Goal: Task Accomplishment & Management: Complete application form

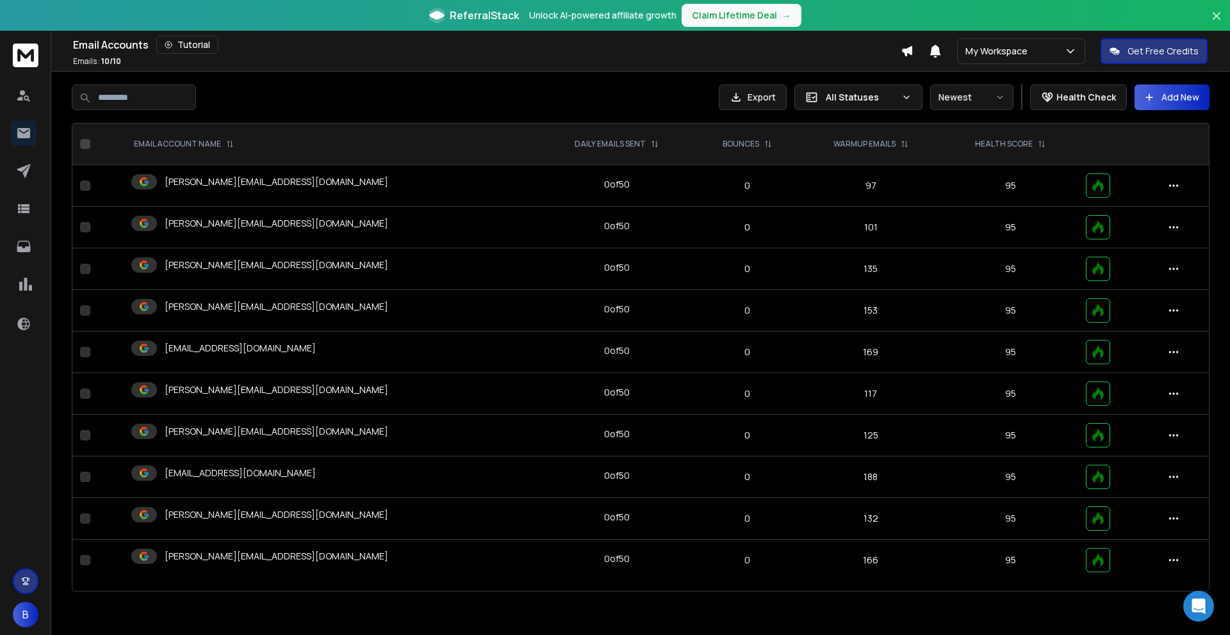
click at [711, 19] on button "Claim Lifetime Deal →" at bounding box center [742, 15] width 120 height 23
click at [1027, 52] on p "My Workspace" at bounding box center [998, 51] width 67 height 13
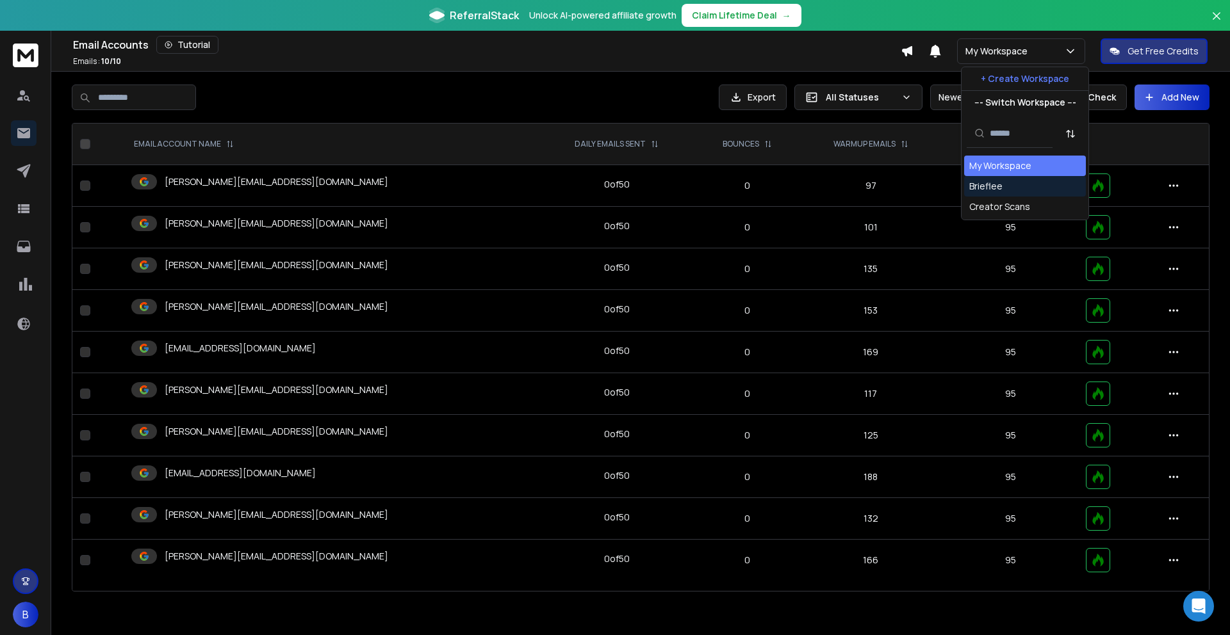
click at [1021, 187] on div "Brieflee" at bounding box center [1025, 186] width 122 height 20
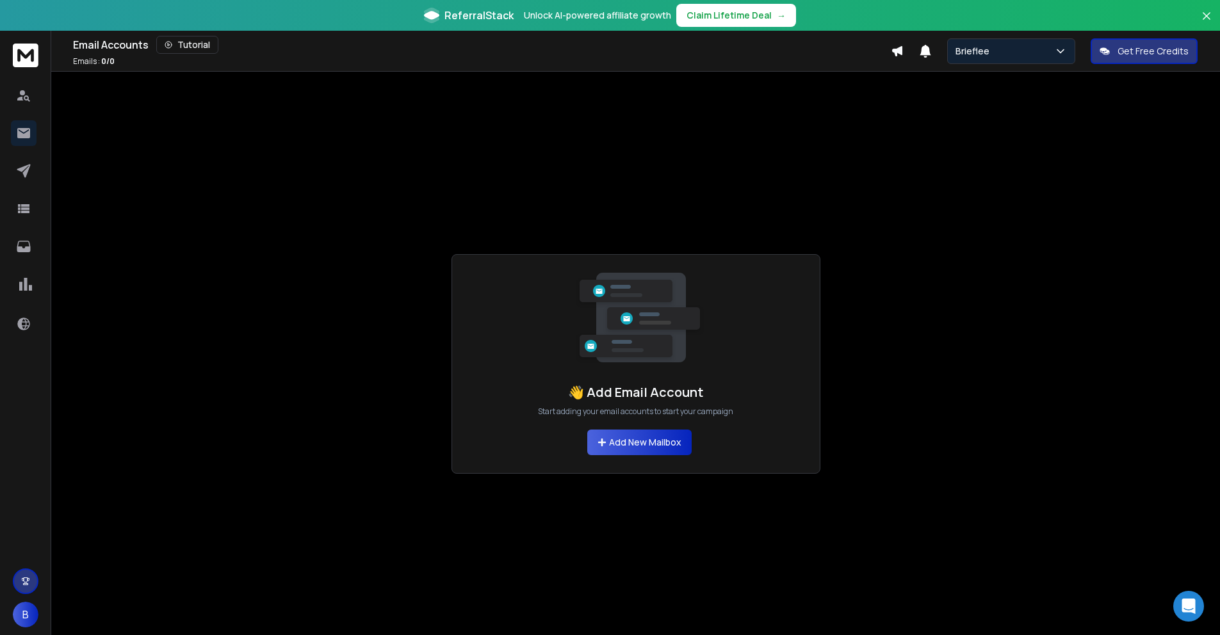
click at [1018, 58] on button "Brieflee" at bounding box center [1011, 51] width 128 height 26
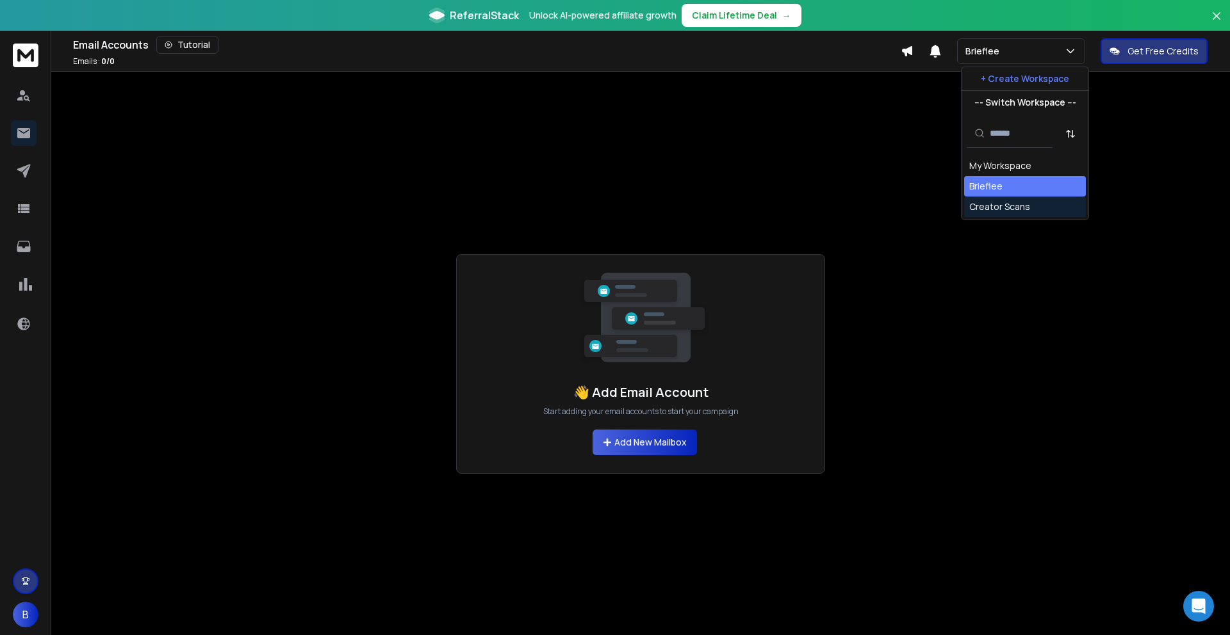
click at [1006, 208] on div "Creator Scans" at bounding box center [999, 207] width 61 height 13
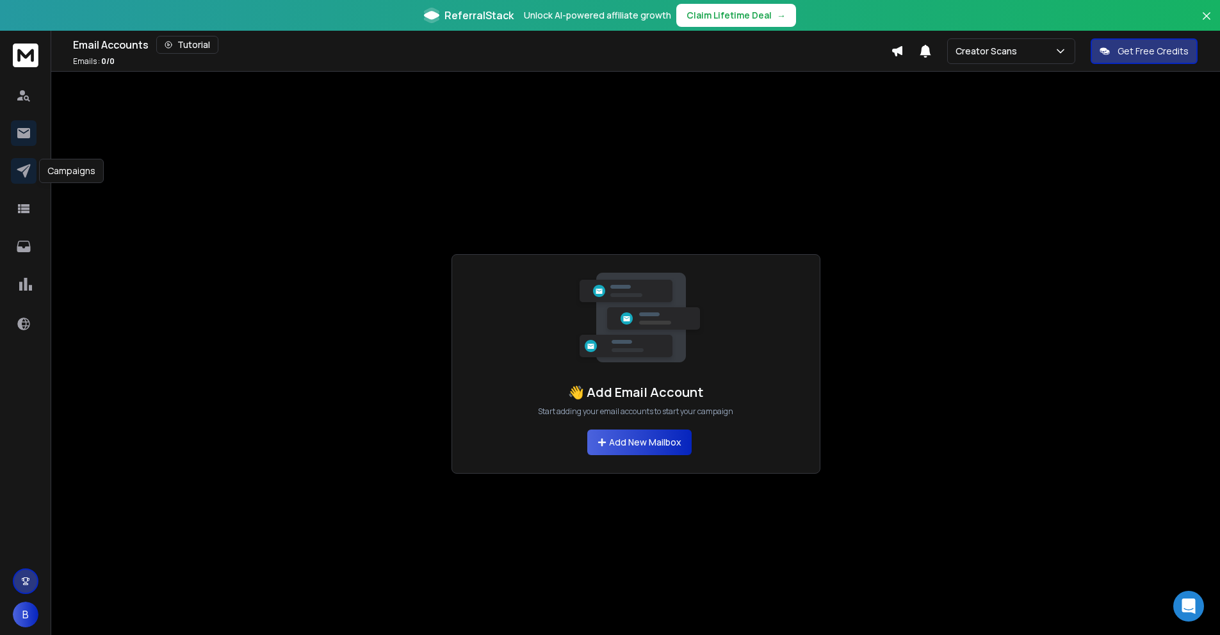
click at [24, 159] on link at bounding box center [24, 171] width 26 height 26
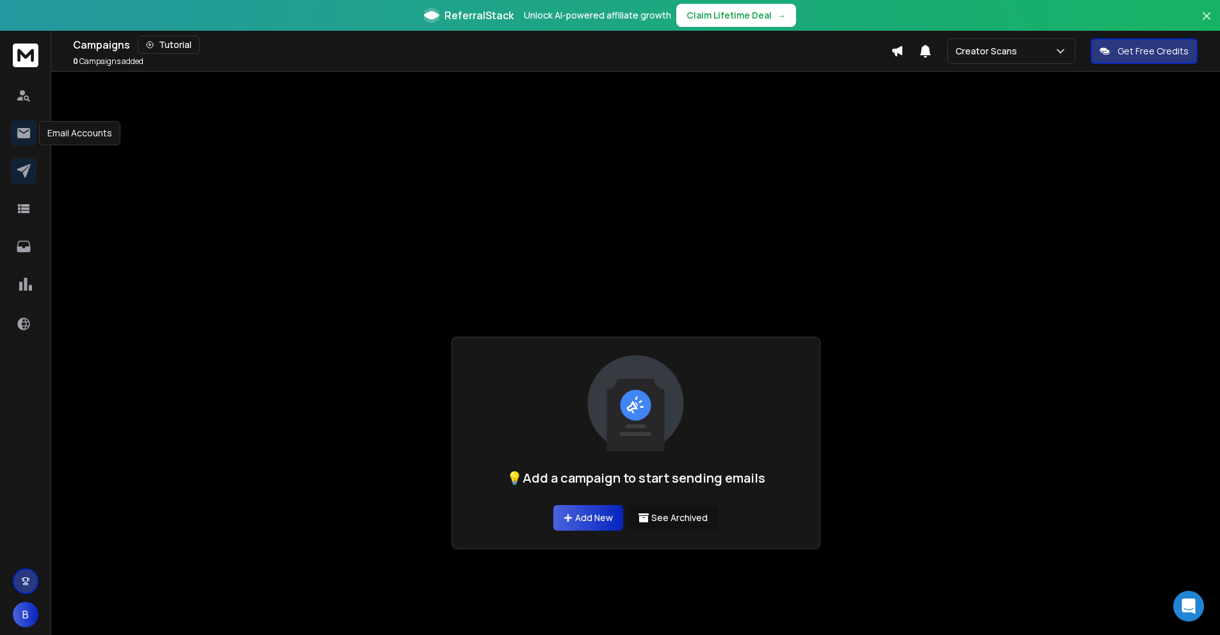
click at [24, 131] on icon at bounding box center [23, 133] width 13 height 10
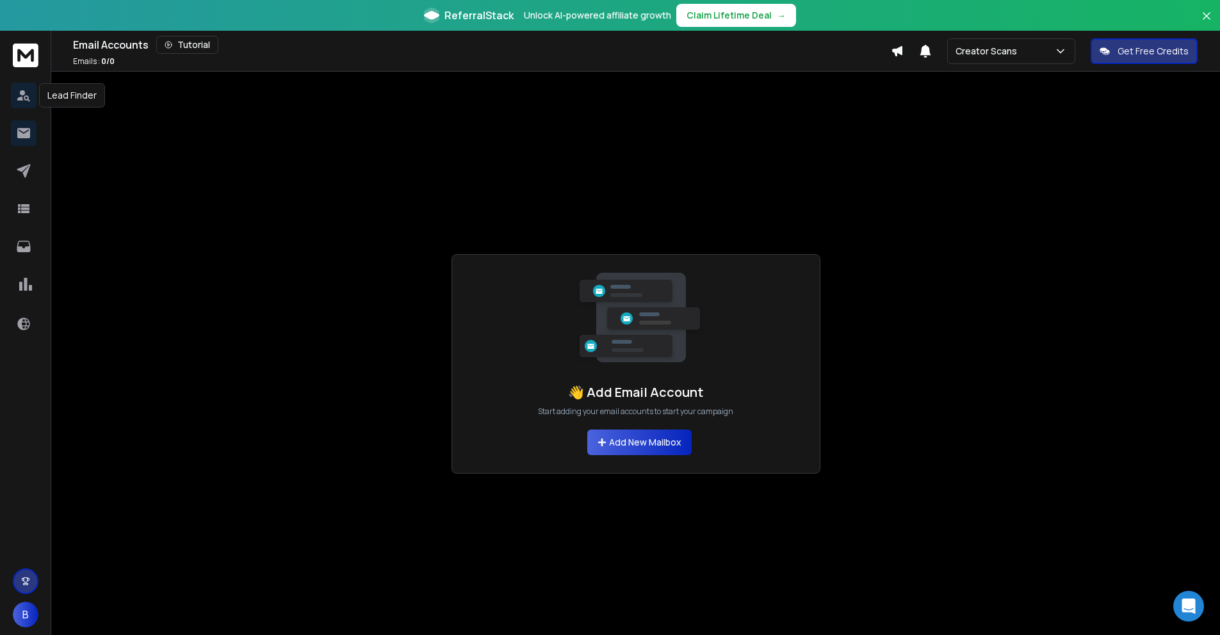
click at [16, 98] on icon at bounding box center [23, 95] width 15 height 15
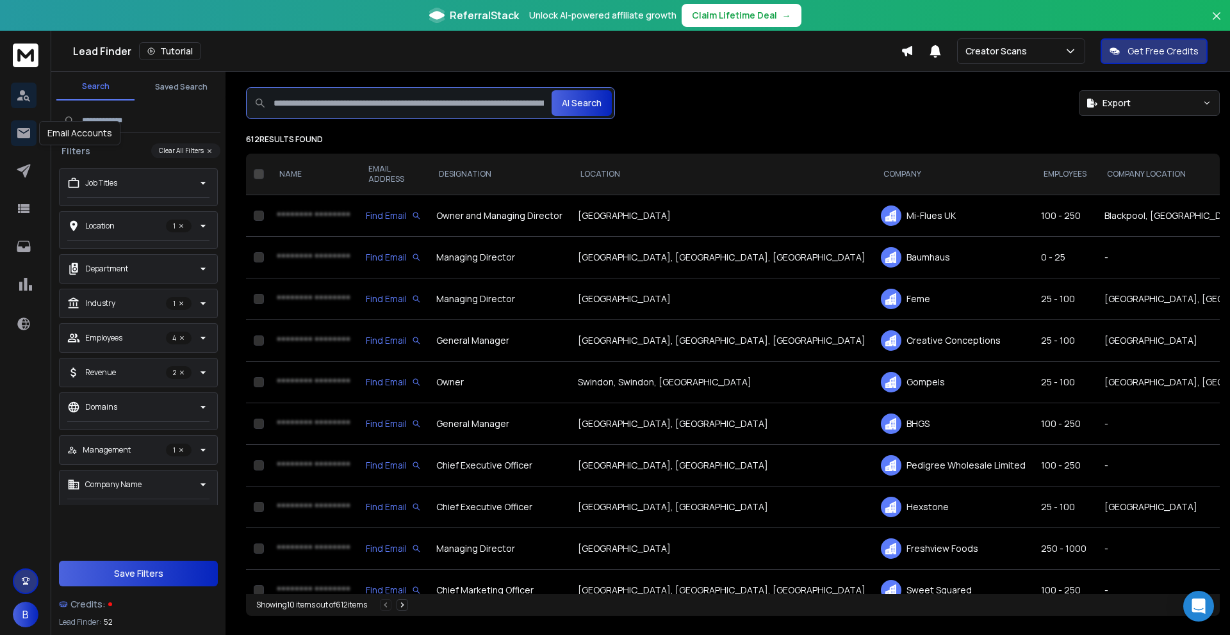
click at [28, 123] on link at bounding box center [24, 133] width 26 height 26
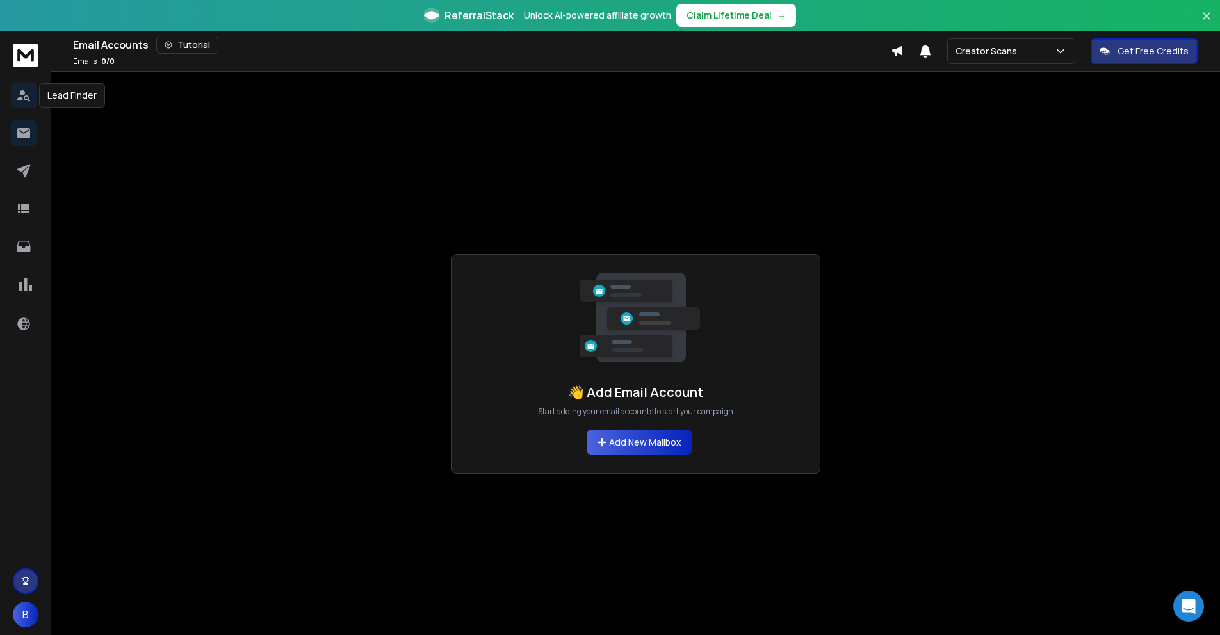
click at [13, 97] on link at bounding box center [24, 96] width 26 height 26
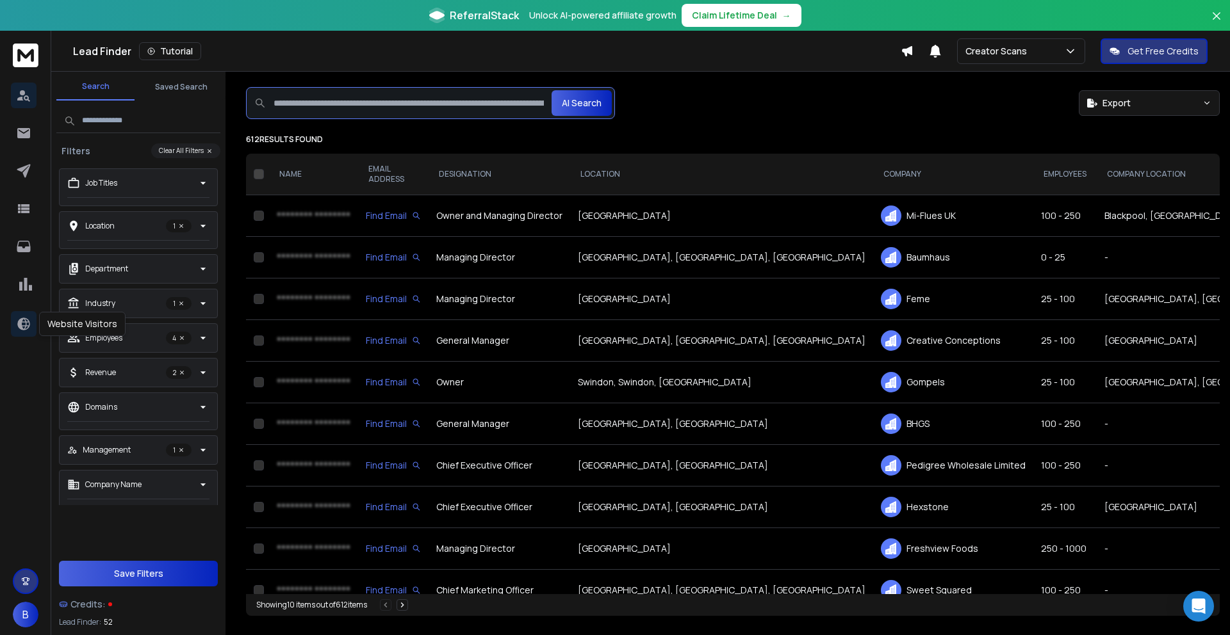
click at [26, 323] on icon at bounding box center [23, 324] width 13 height 13
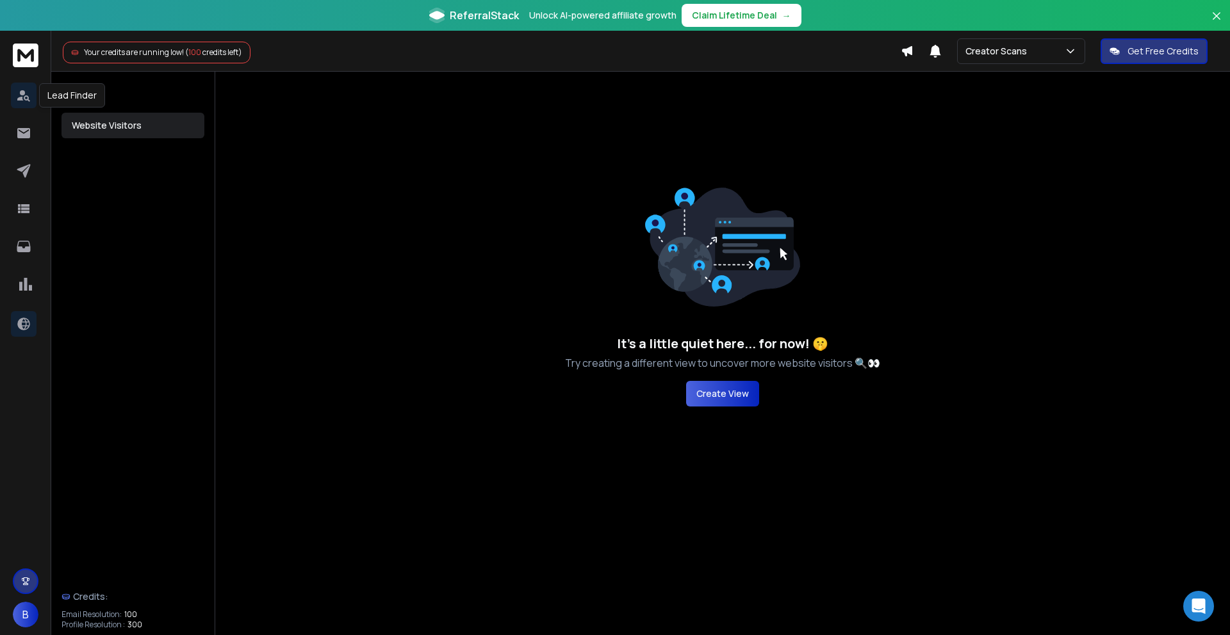
click at [19, 97] on icon at bounding box center [23, 95] width 15 height 15
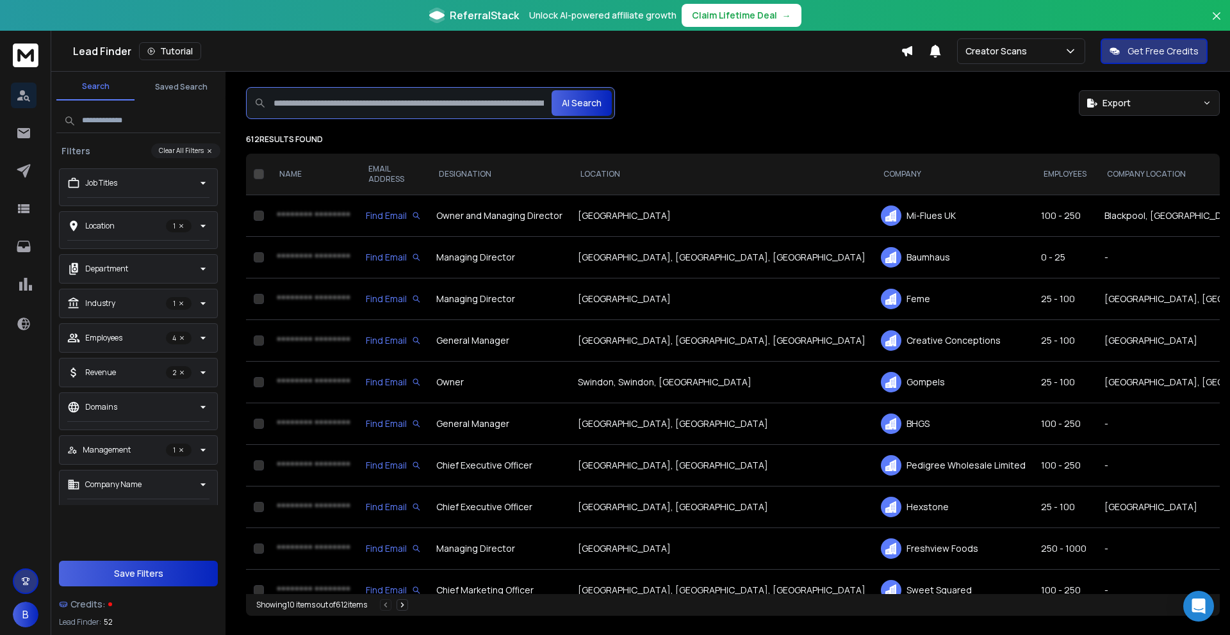
click at [22, 53] on icon at bounding box center [26, 56] width 26 height 24
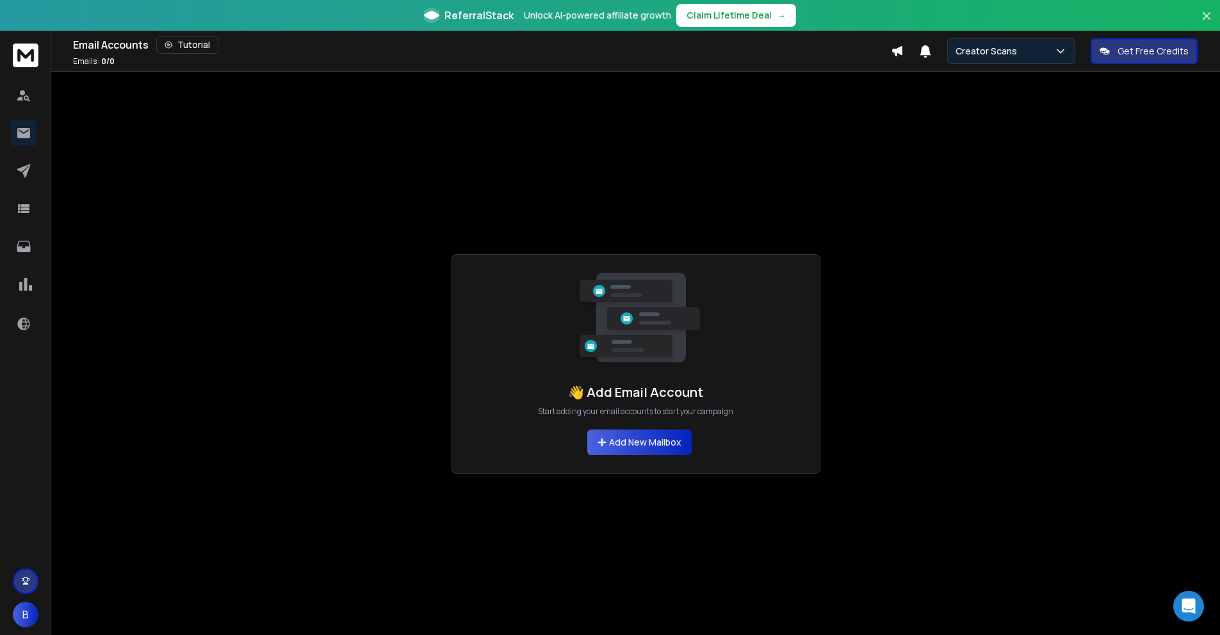
click at [1019, 47] on p "Creator Scans" at bounding box center [989, 51] width 67 height 13
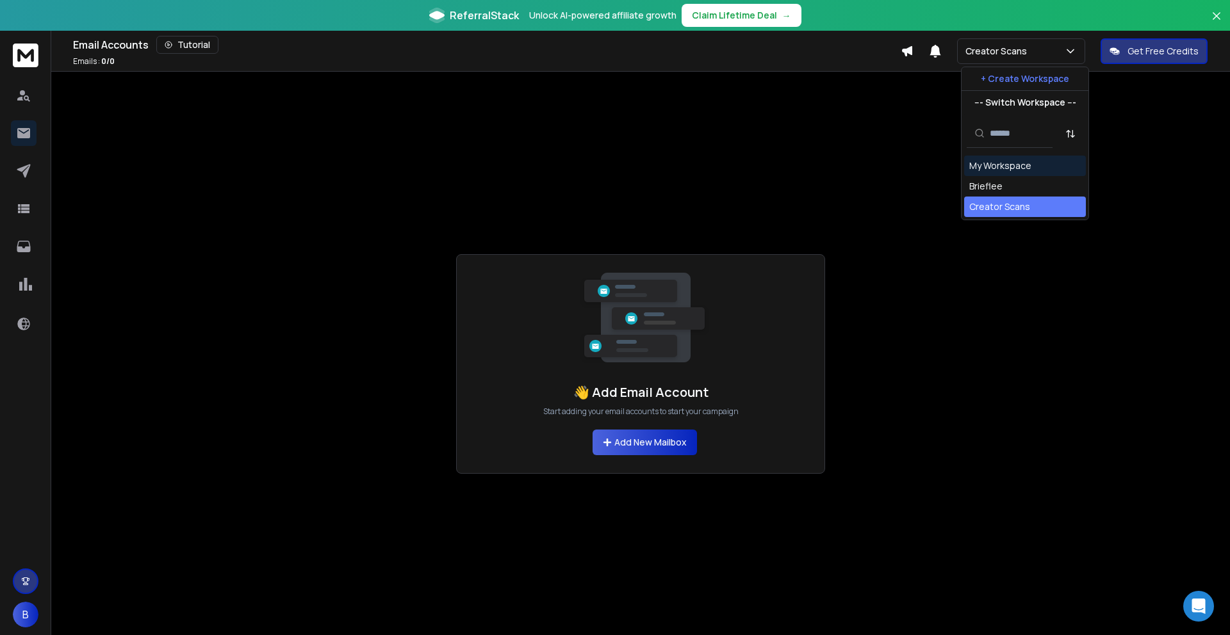
click at [1031, 167] on div "My Workspace" at bounding box center [1025, 166] width 122 height 20
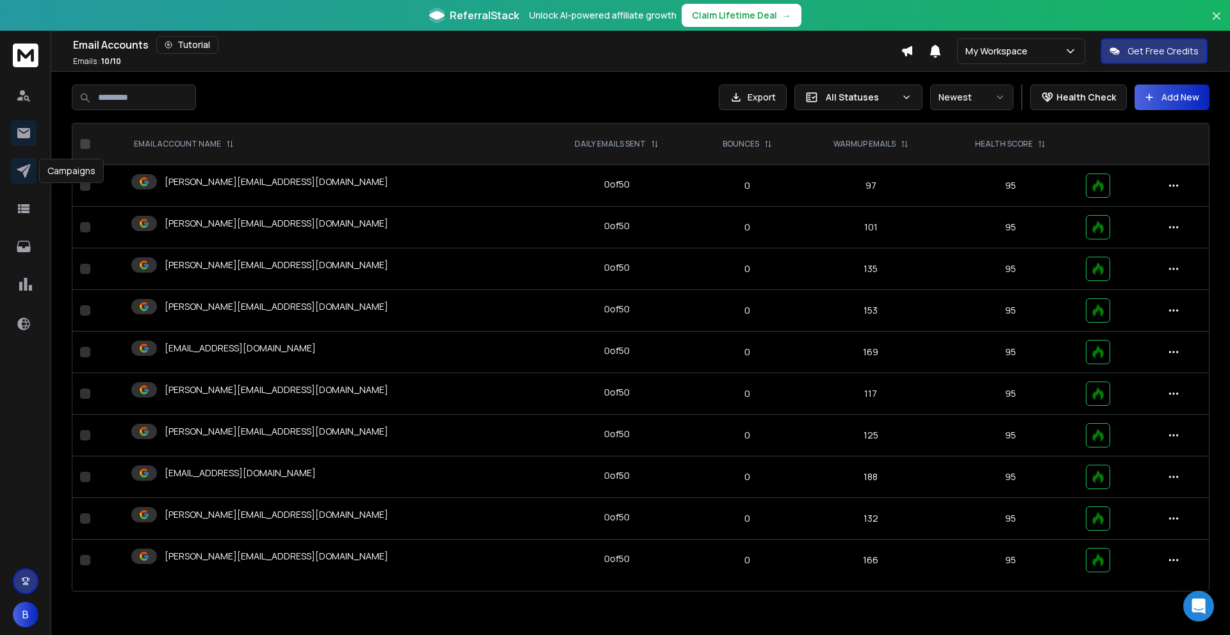
click at [29, 173] on icon at bounding box center [23, 170] width 15 height 15
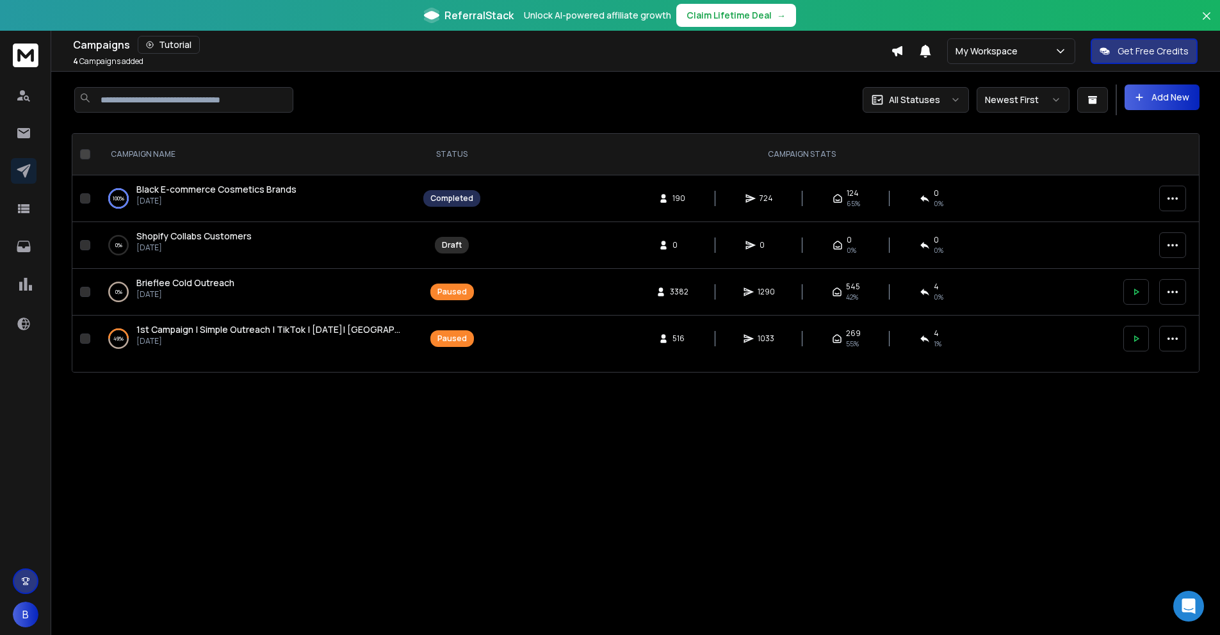
click at [178, 192] on span "Black E-commerce Cosmetics Brands" at bounding box center [216, 189] width 160 height 12
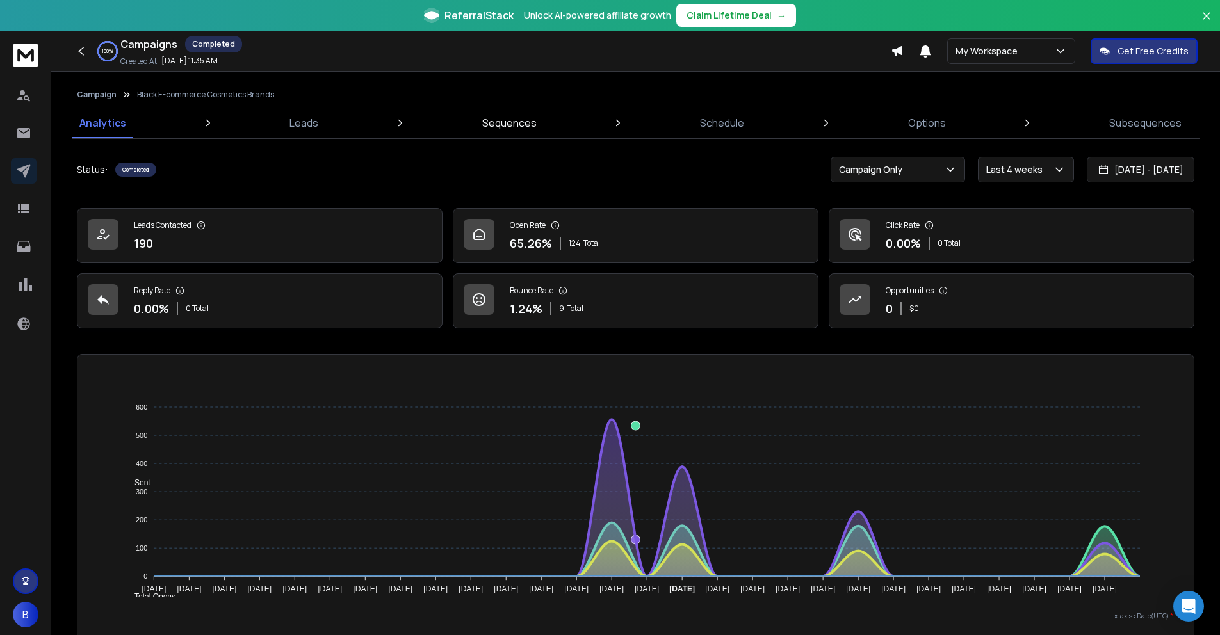
click at [524, 126] on p "Sequences" at bounding box center [509, 122] width 54 height 15
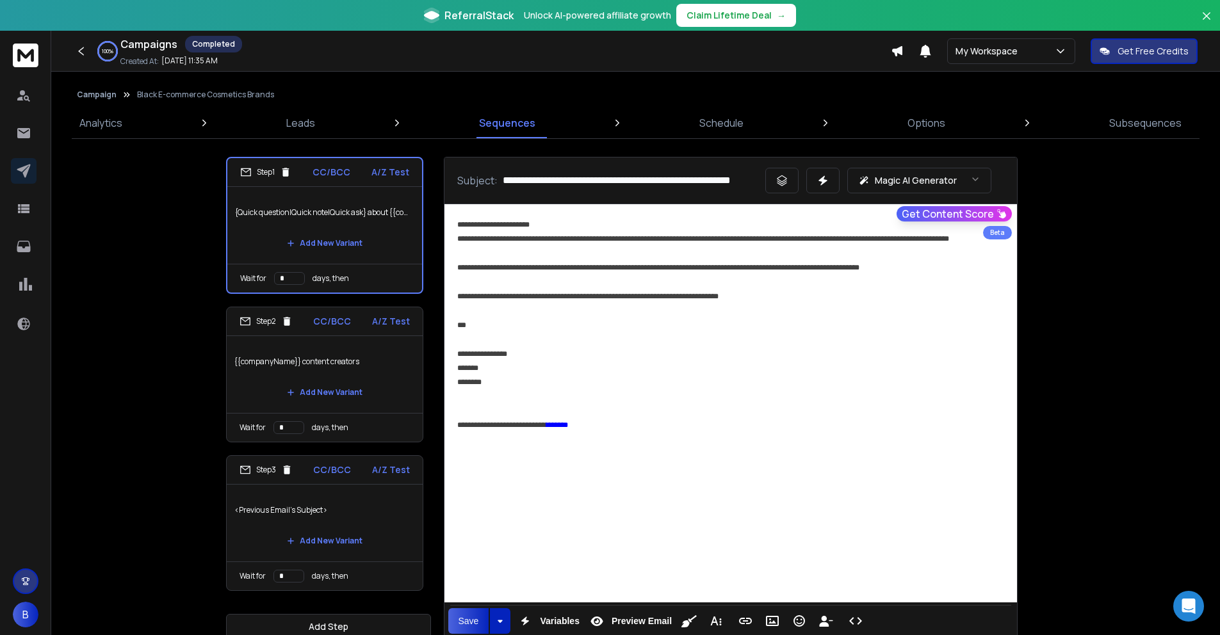
click at [315, 360] on p "{{companyName}} content creators" at bounding box center [324, 362] width 181 height 36
type input "**********"
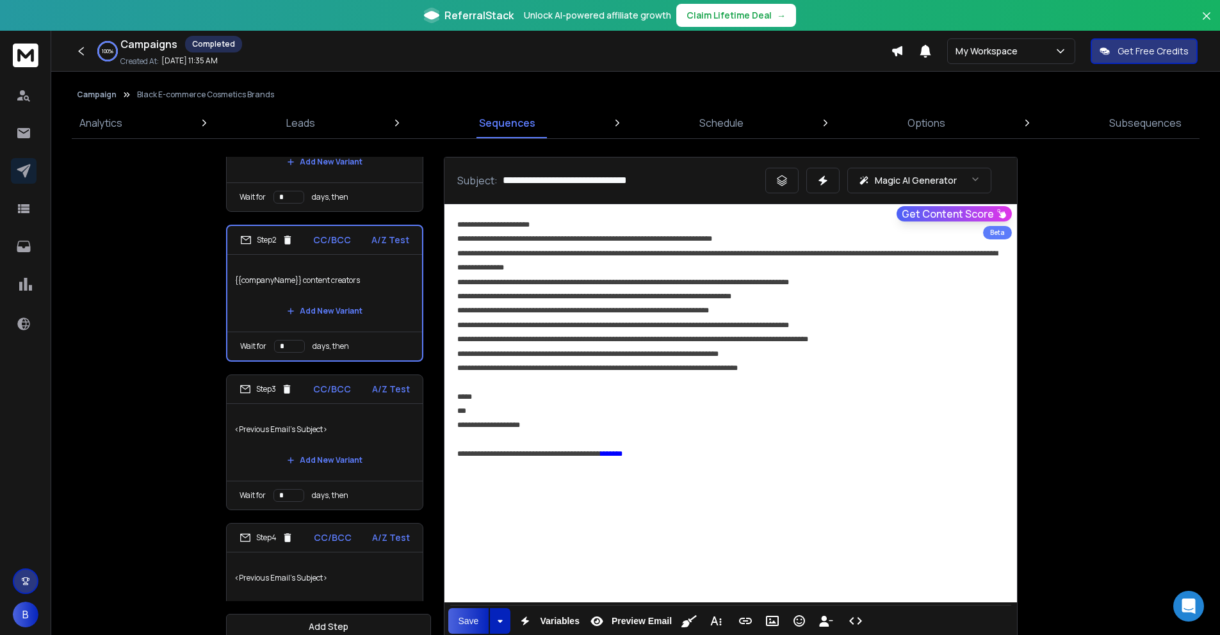
scroll to position [110, 0]
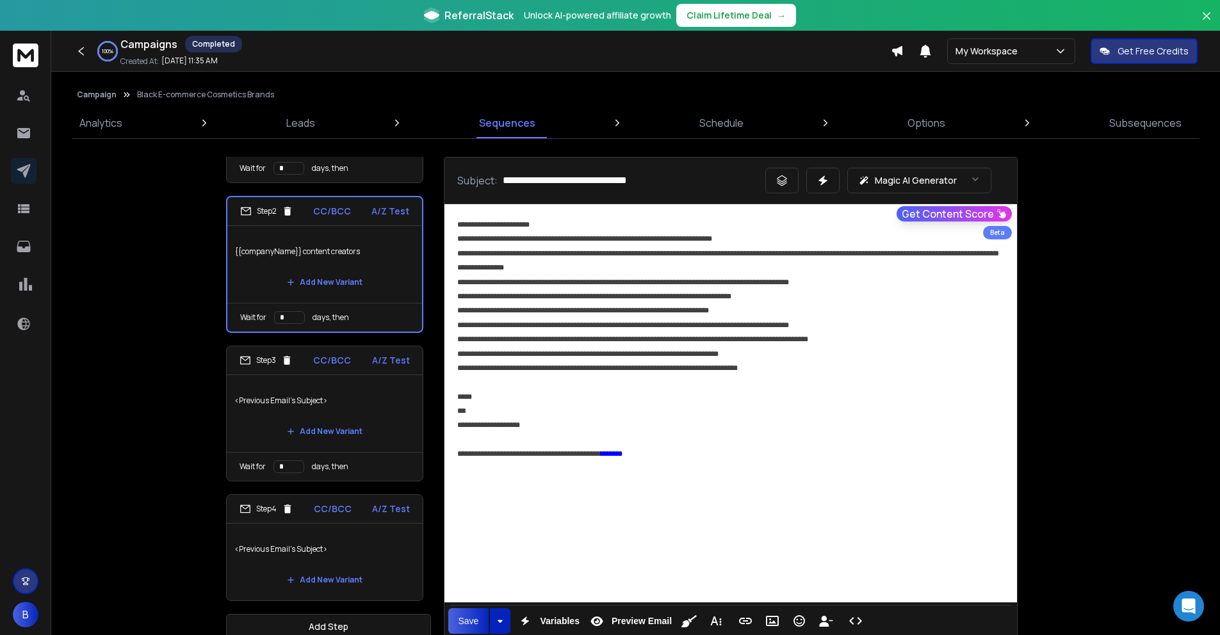
click at [356, 400] on p "<Previous Email's Subject>" at bounding box center [324, 401] width 181 height 36
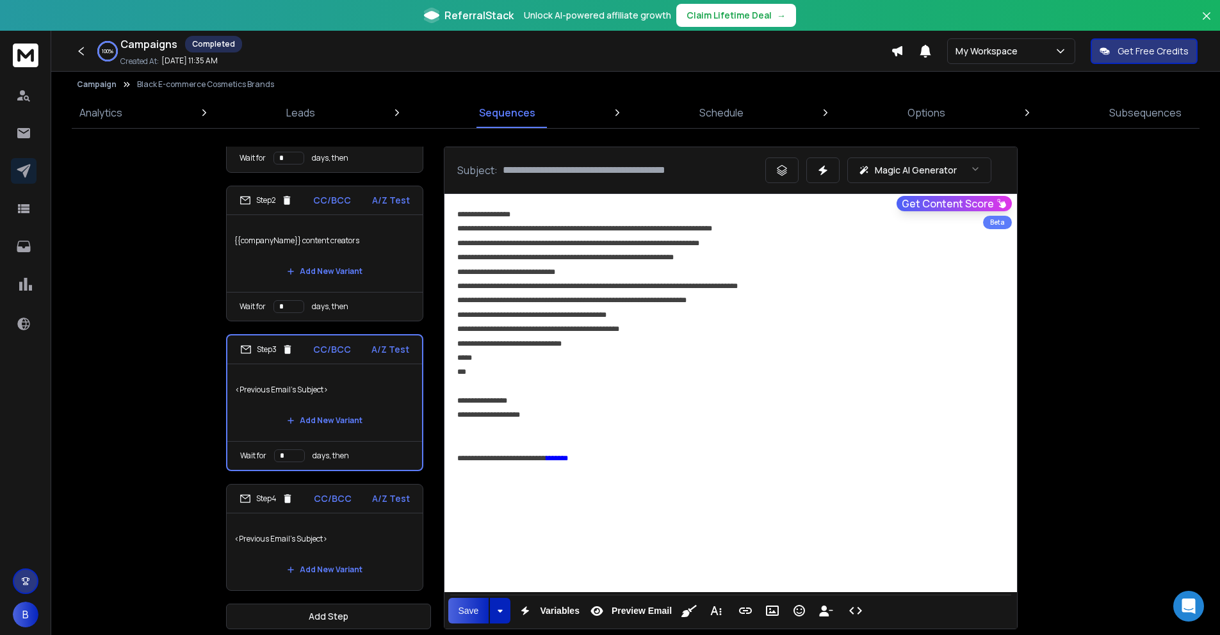
scroll to position [22, 0]
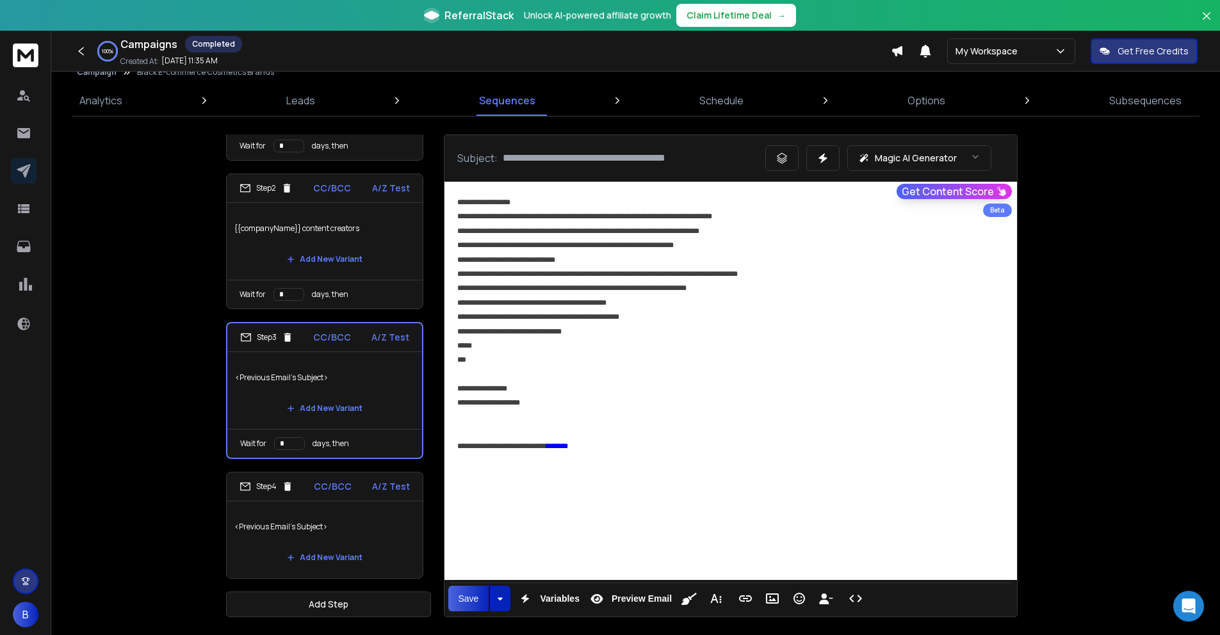
click at [370, 516] on p "<Previous Email's Subject>" at bounding box center [324, 527] width 181 height 36
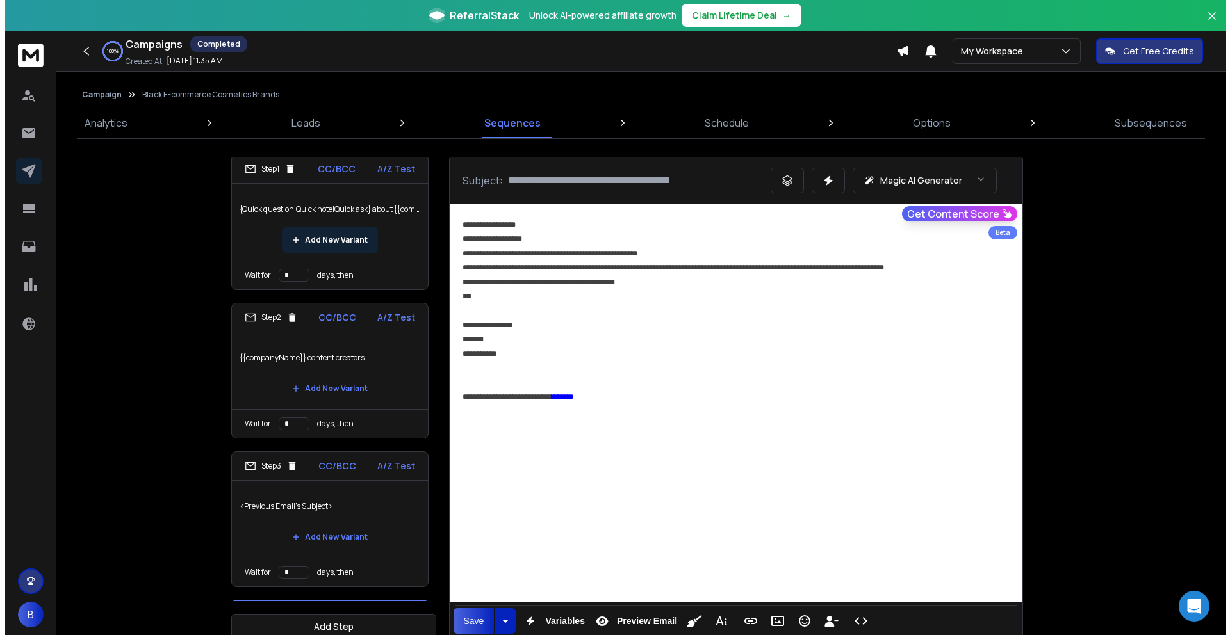
scroll to position [0, 0]
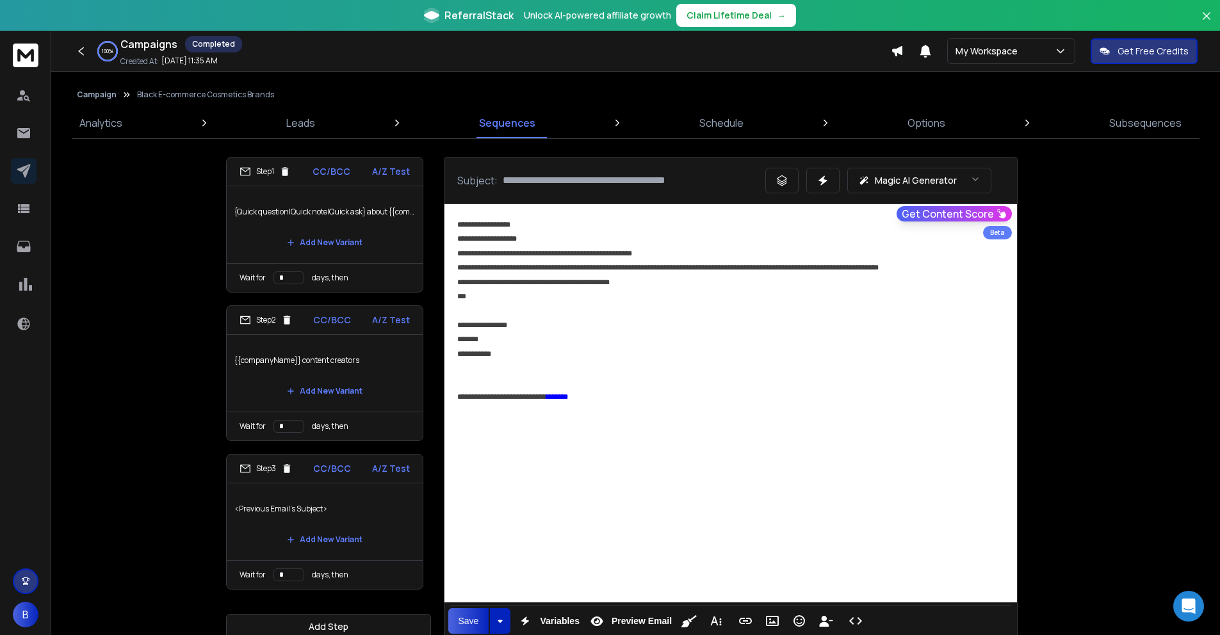
click at [331, 224] on p "{Quick question|Quick note|Quick ask} about {{companyName}}" at bounding box center [324, 212] width 181 height 36
type input "**********"
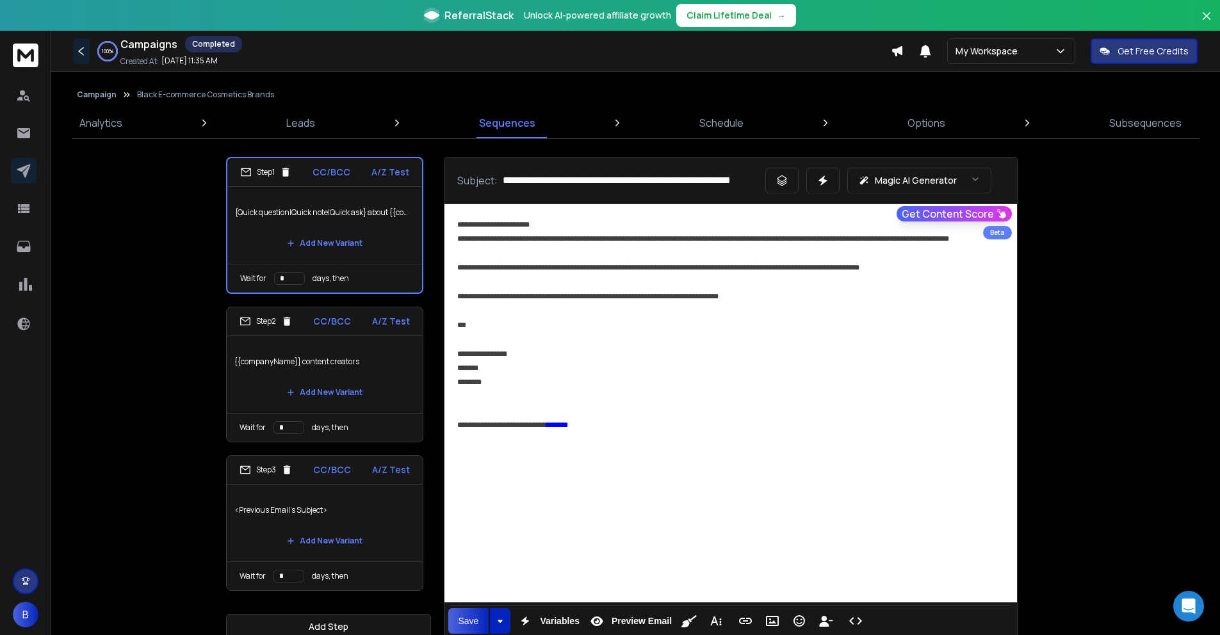
click at [85, 51] on icon at bounding box center [82, 51] width 12 height 12
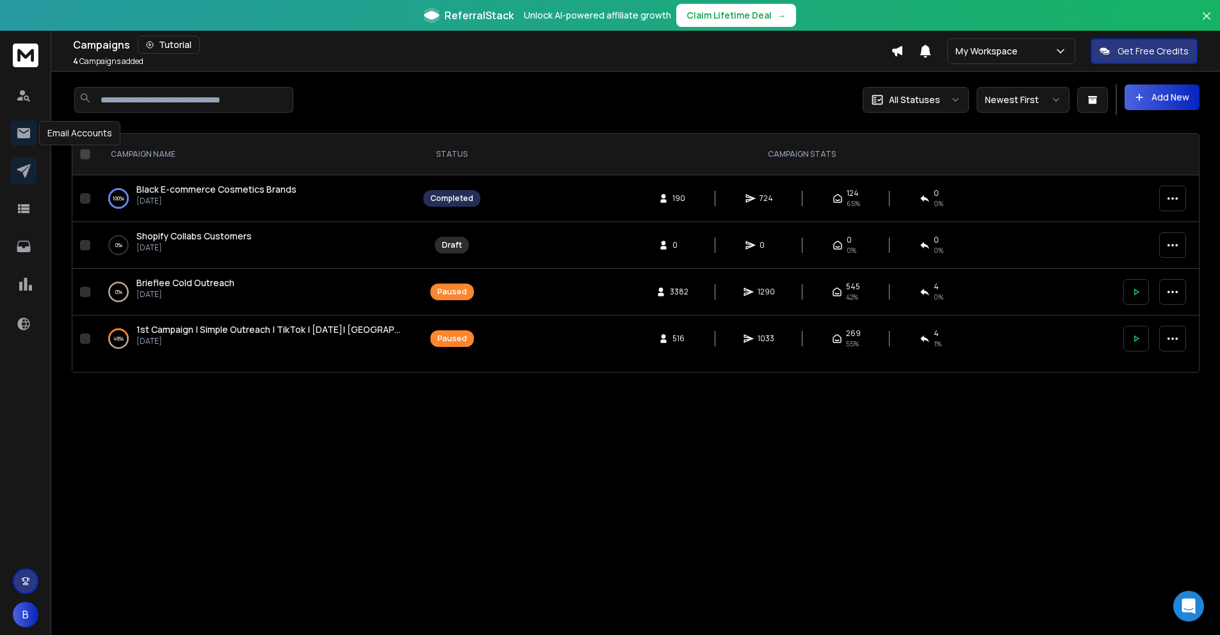
click at [31, 128] on link at bounding box center [24, 133] width 26 height 26
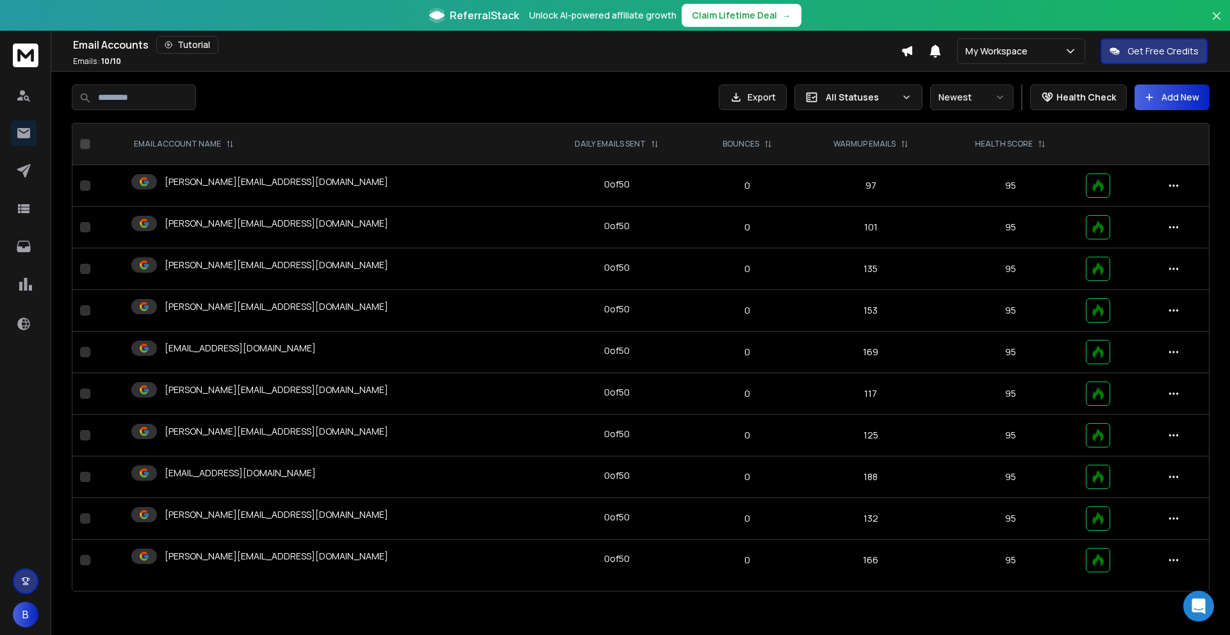
click at [436, 110] on div at bounding box center [391, 98] width 639 height 26
click at [476, 116] on div "Export All Statuses Newest Health Check Add New EMAIL ACCOUNT NAME DAILY EMAILS…" at bounding box center [641, 338] width 1138 height 507
click at [16, 614] on span "B" at bounding box center [26, 615] width 26 height 26
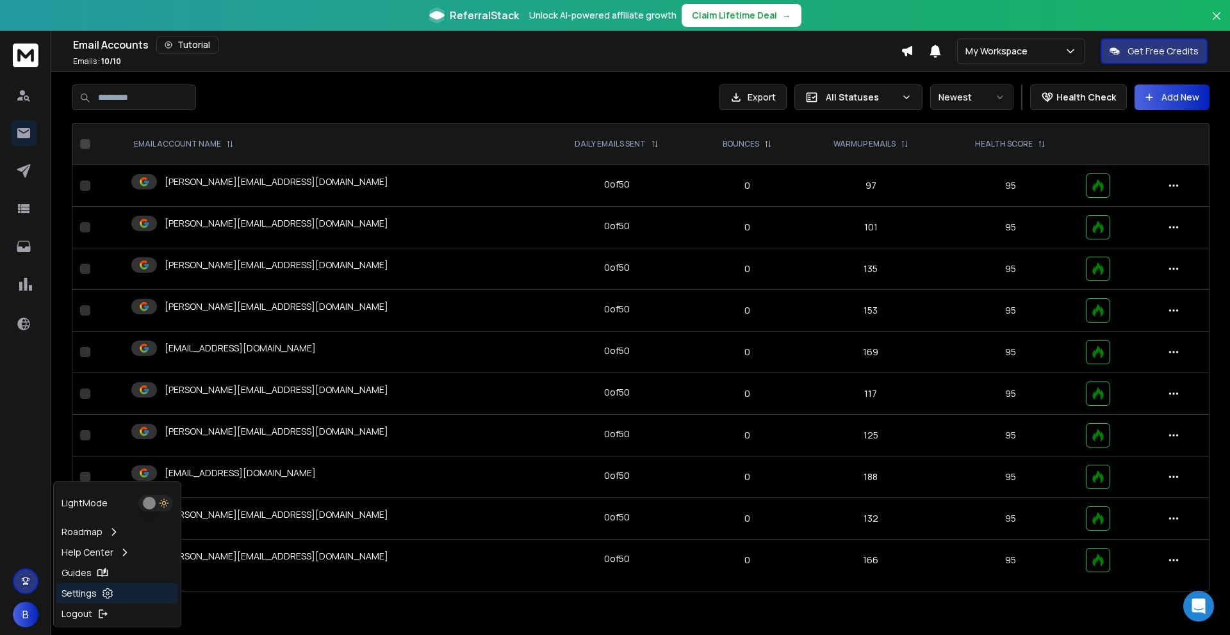
click at [106, 594] on icon at bounding box center [108, 594] width 10 height 10
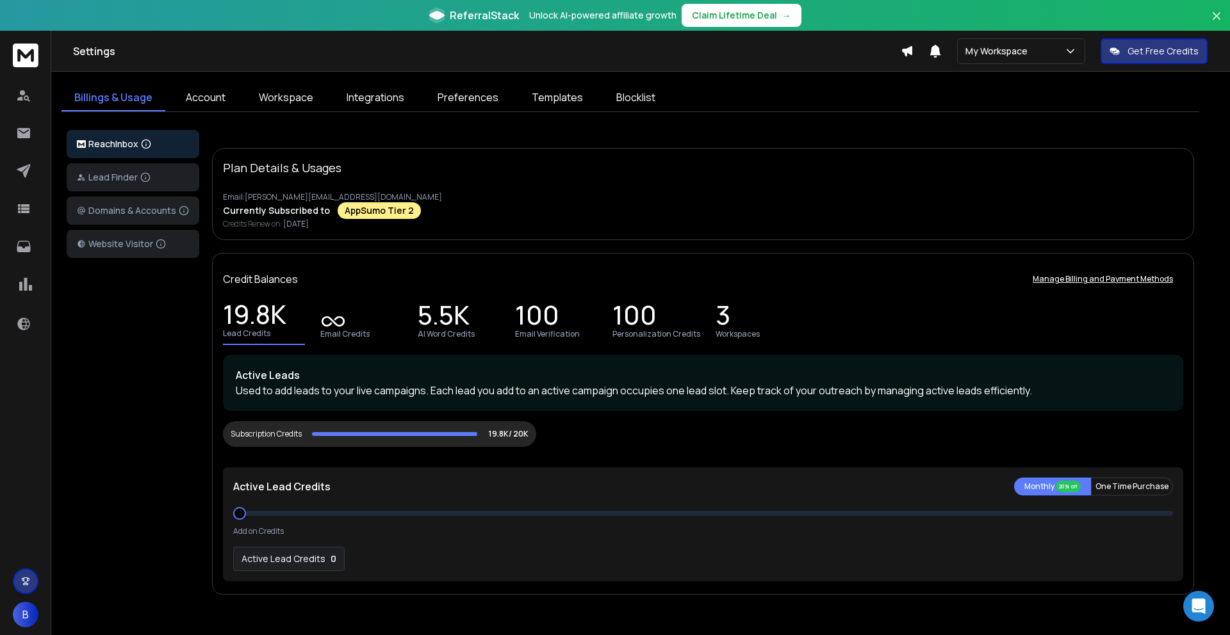
click at [574, 94] on link "Templates" at bounding box center [557, 98] width 77 height 27
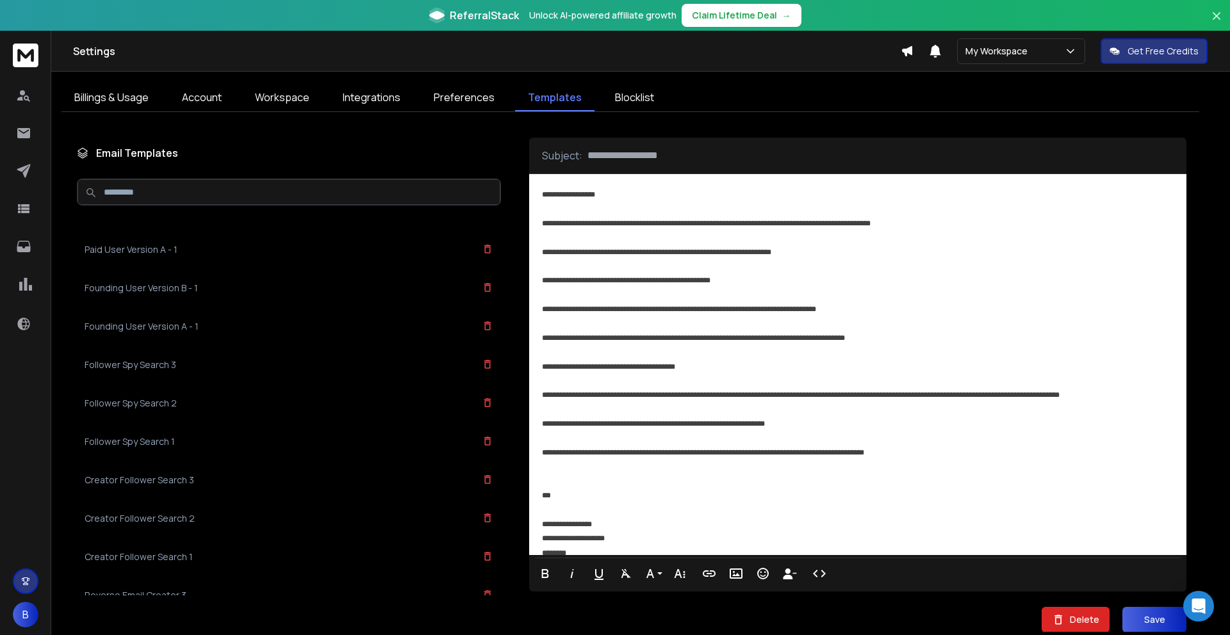
scroll to position [1339, 0]
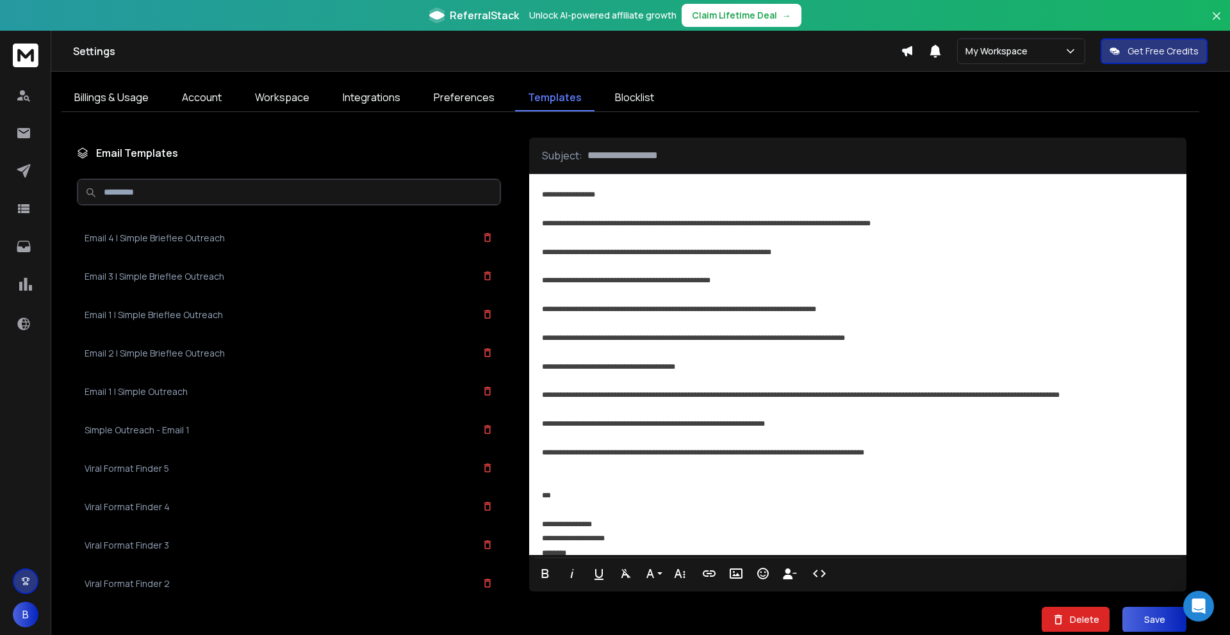
click at [171, 585] on div "Viral Format Finder 2" at bounding box center [289, 584] width 424 height 23
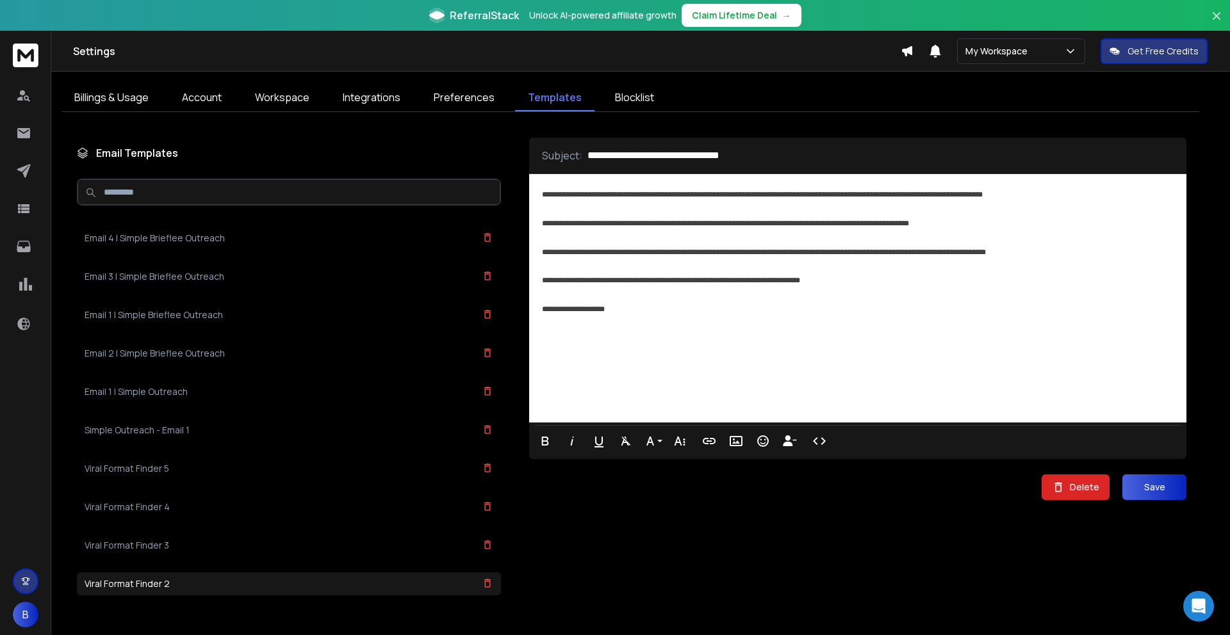
click at [619, 318] on div "**********" at bounding box center [857, 298] width 657 height 249
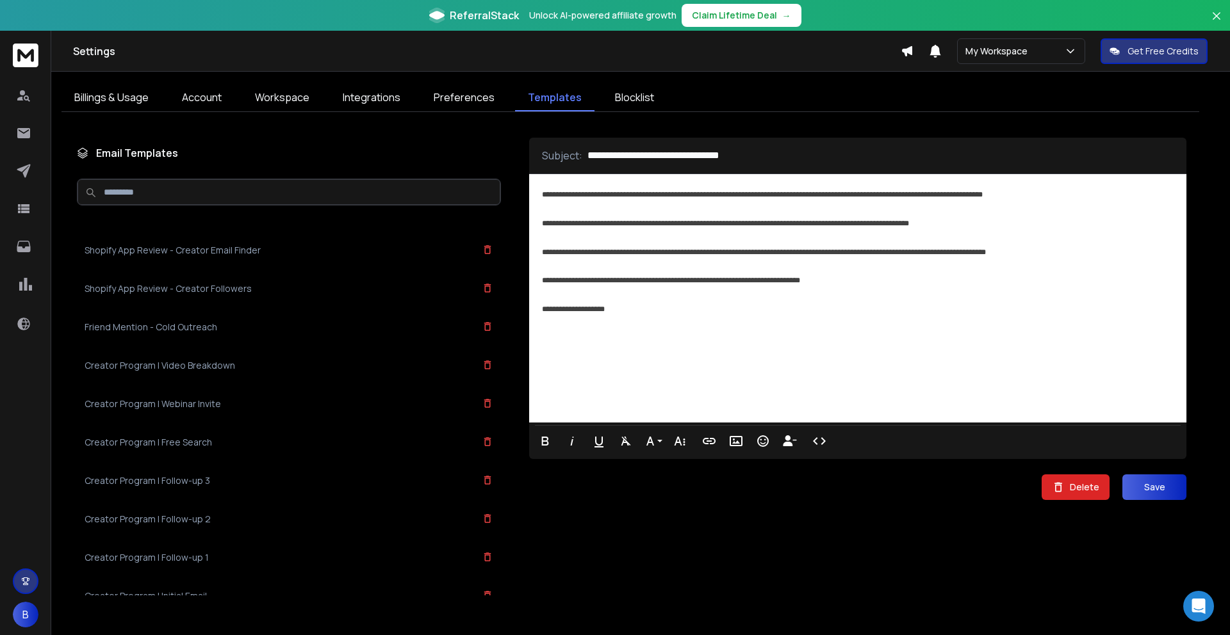
scroll to position [424, 0]
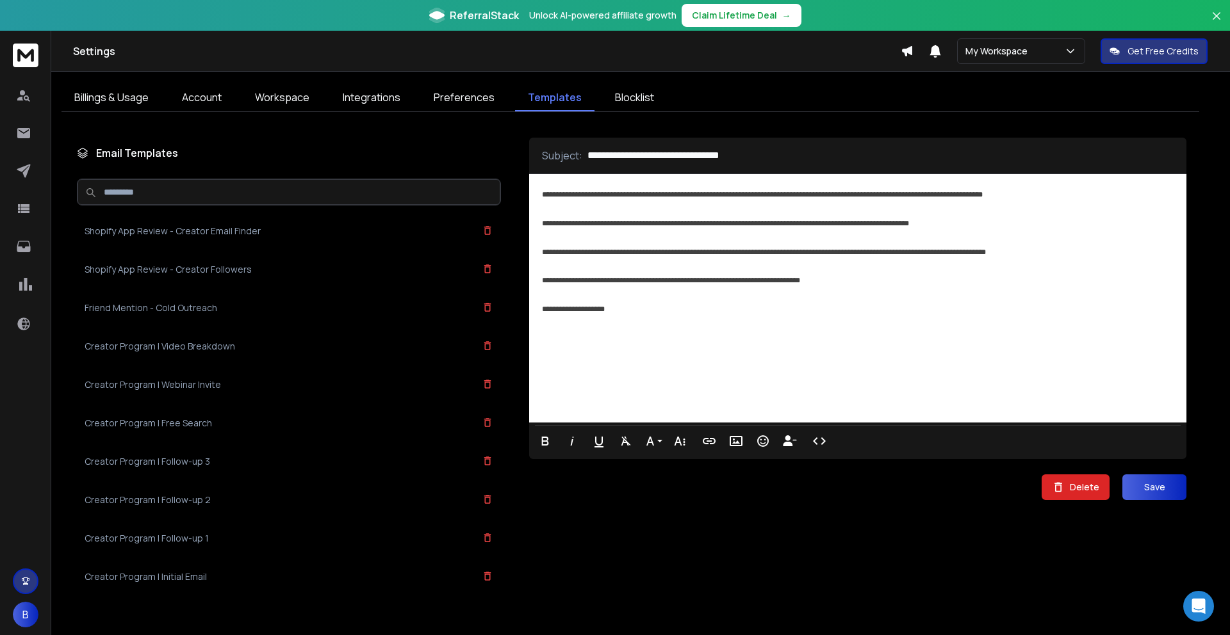
click at [225, 348] on h3 "Creator Program | Video Breakdown" at bounding box center [160, 346] width 151 height 13
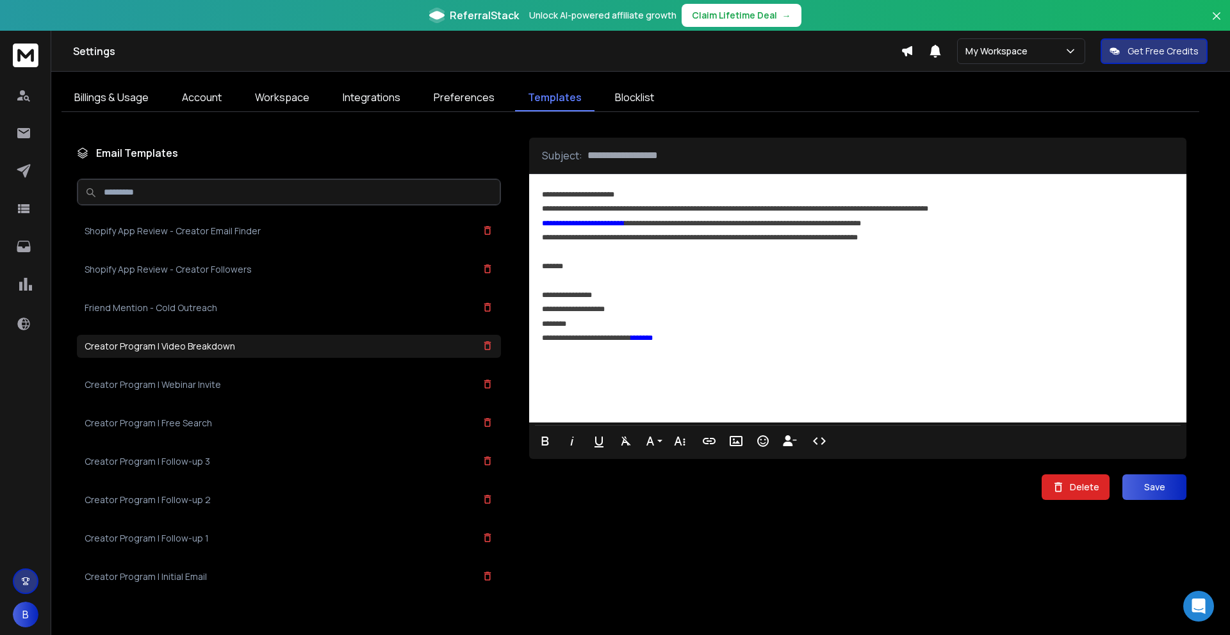
click at [208, 389] on h3 "Creator Program | Webinar Invite" at bounding box center [153, 385] width 136 height 13
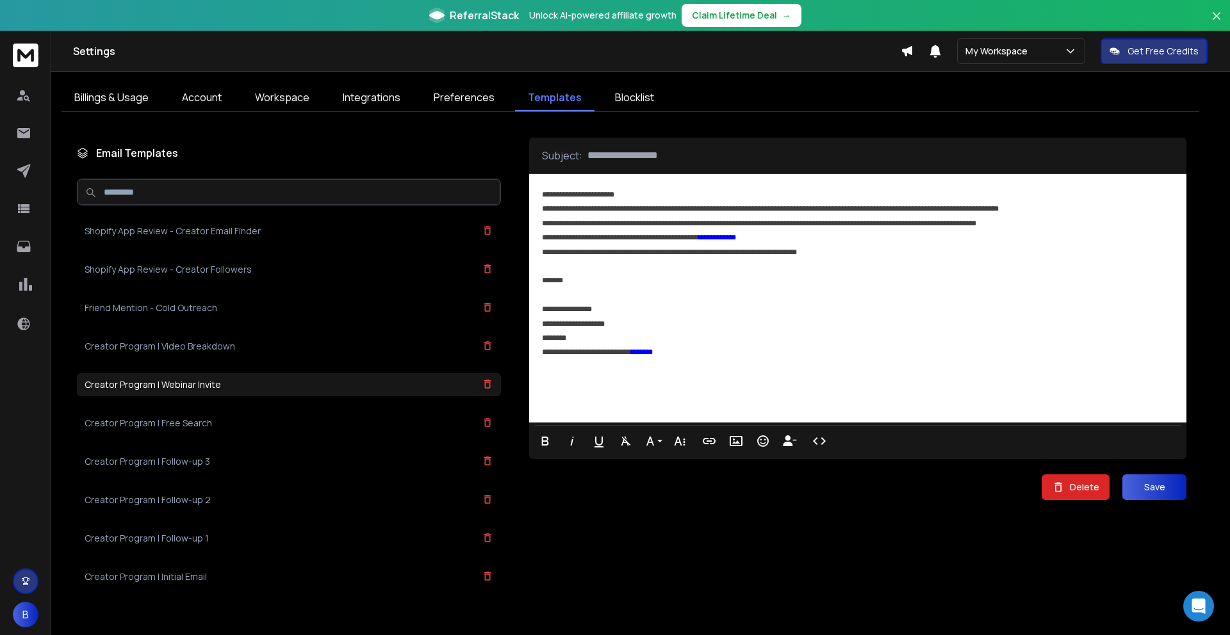
click at [204, 431] on div "Creator Program | Free Search" at bounding box center [289, 423] width 424 height 23
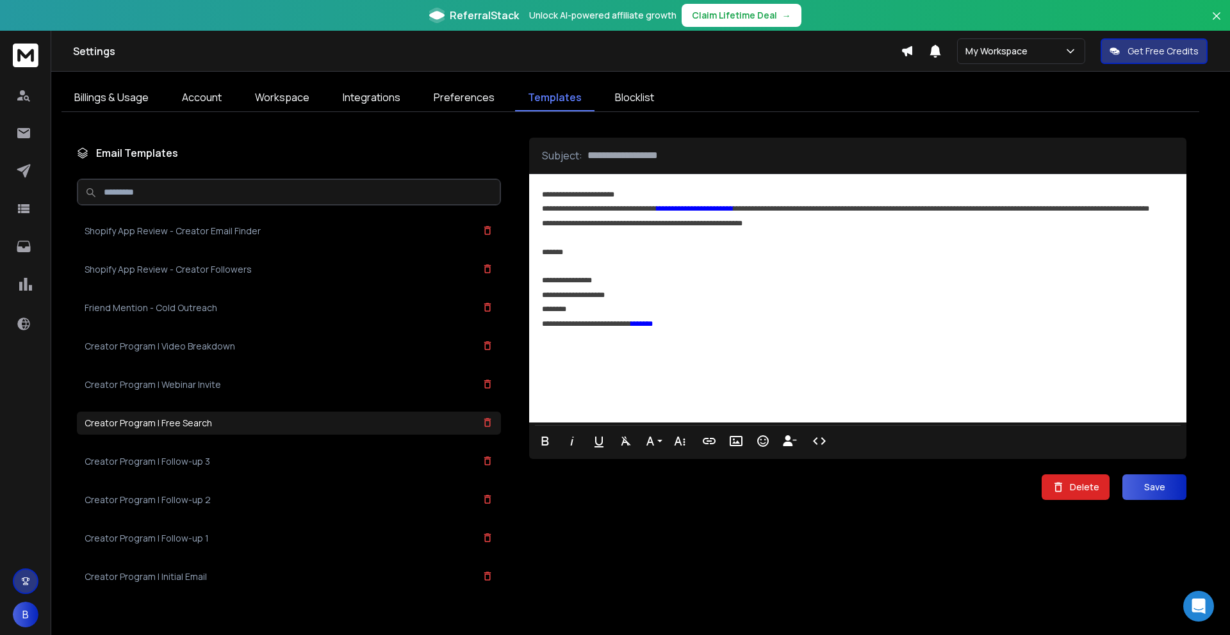
click at [194, 455] on h3 "Creator Program | Follow-up 3" at bounding box center [148, 461] width 126 height 13
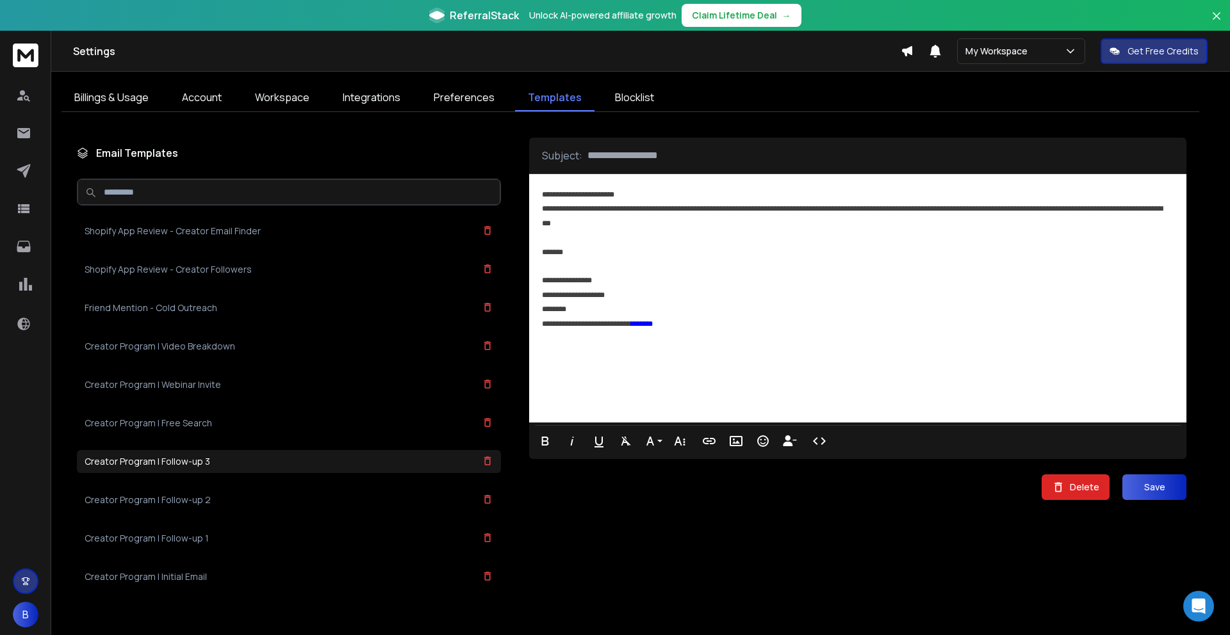
click at [181, 503] on h3 "Creator Program | Follow-up 2" at bounding box center [148, 500] width 126 height 13
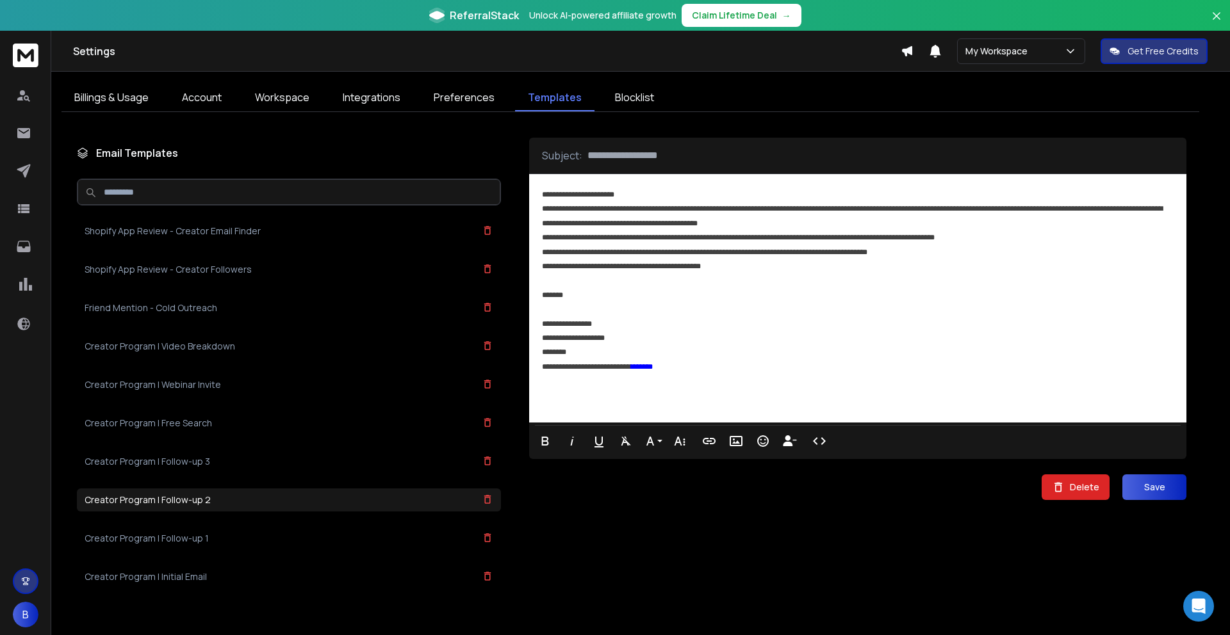
click at [188, 547] on div "Creator Program | Follow-up 1" at bounding box center [289, 538] width 424 height 23
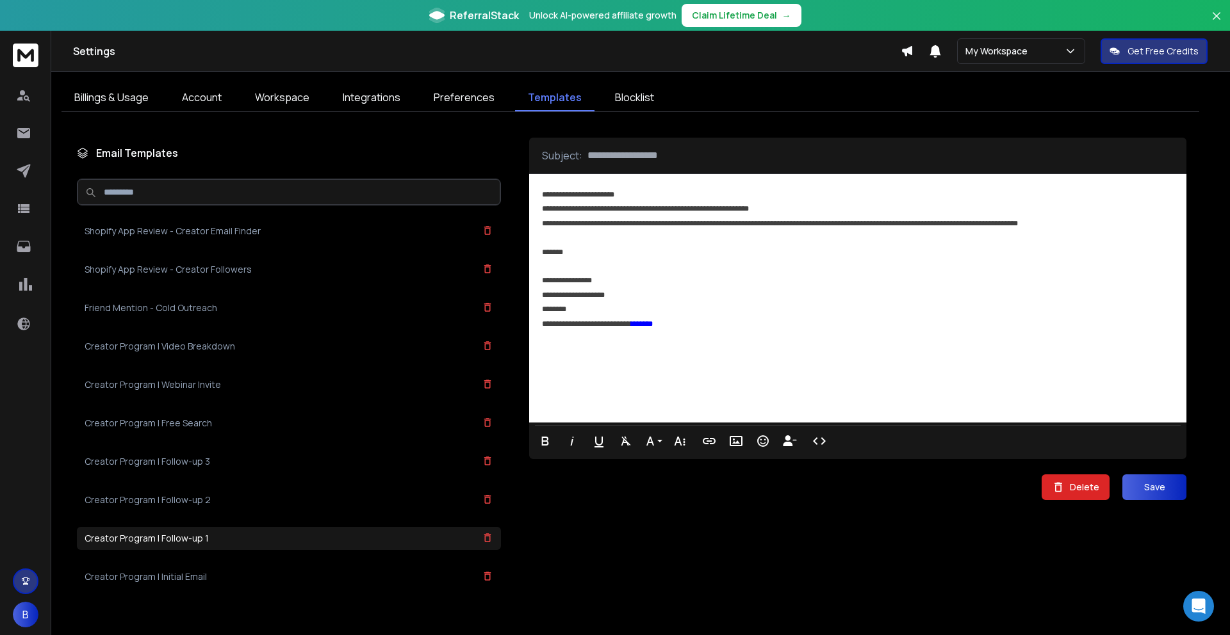
click at [178, 573] on h3 "Creator Program | Initial Email" at bounding box center [146, 577] width 122 height 13
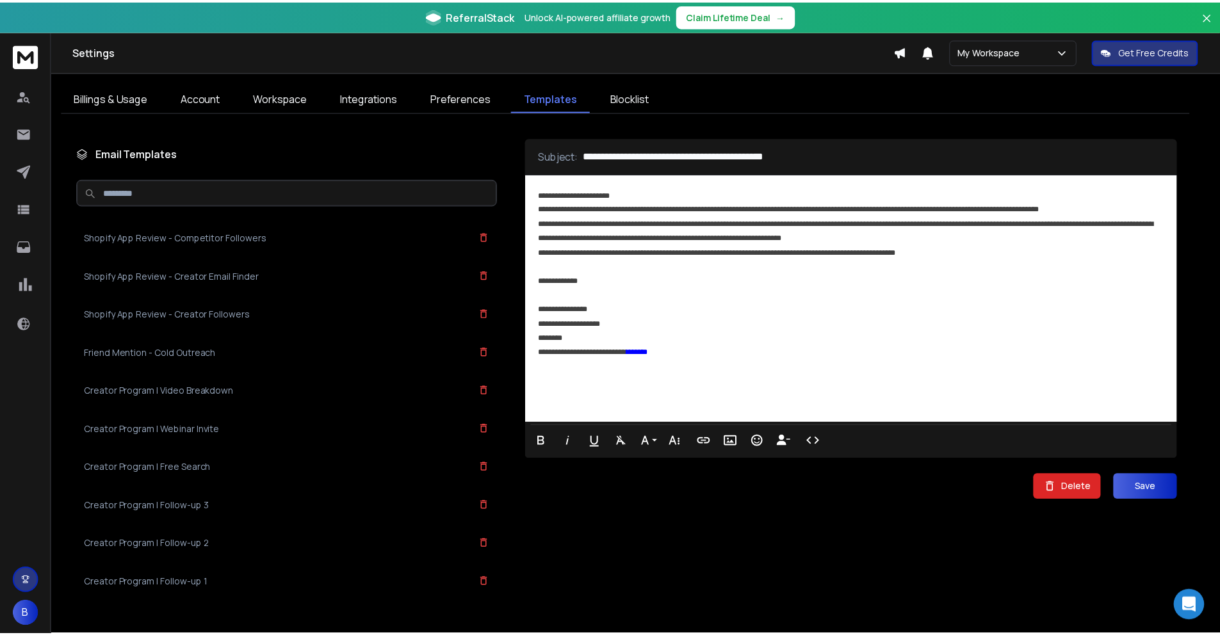
scroll to position [0, 0]
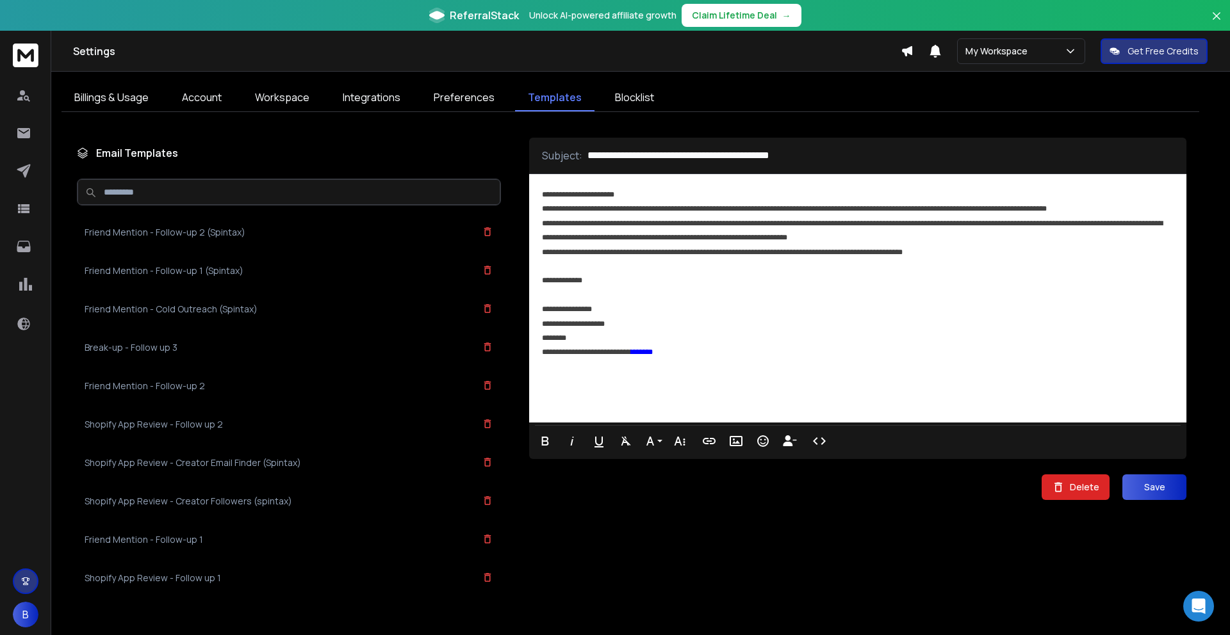
click at [157, 151] on h1 "Email Templates" at bounding box center [289, 152] width 424 height 15
click at [31, 167] on link at bounding box center [24, 171] width 26 height 26
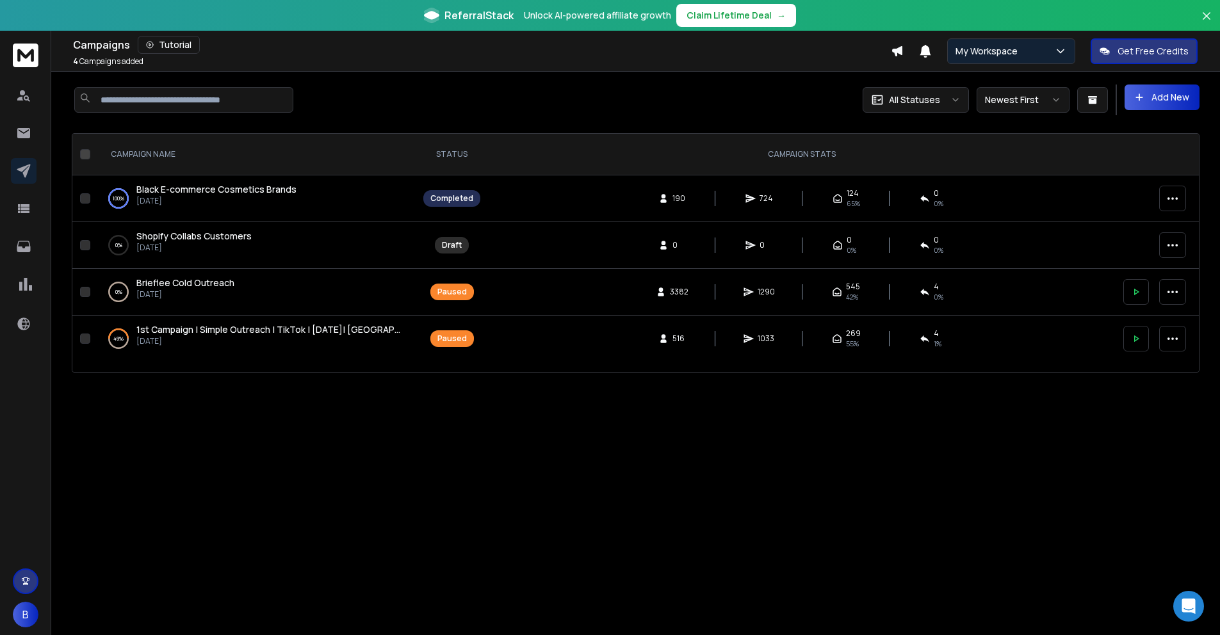
click at [1026, 56] on div "My Workspace" at bounding box center [1011, 51] width 111 height 13
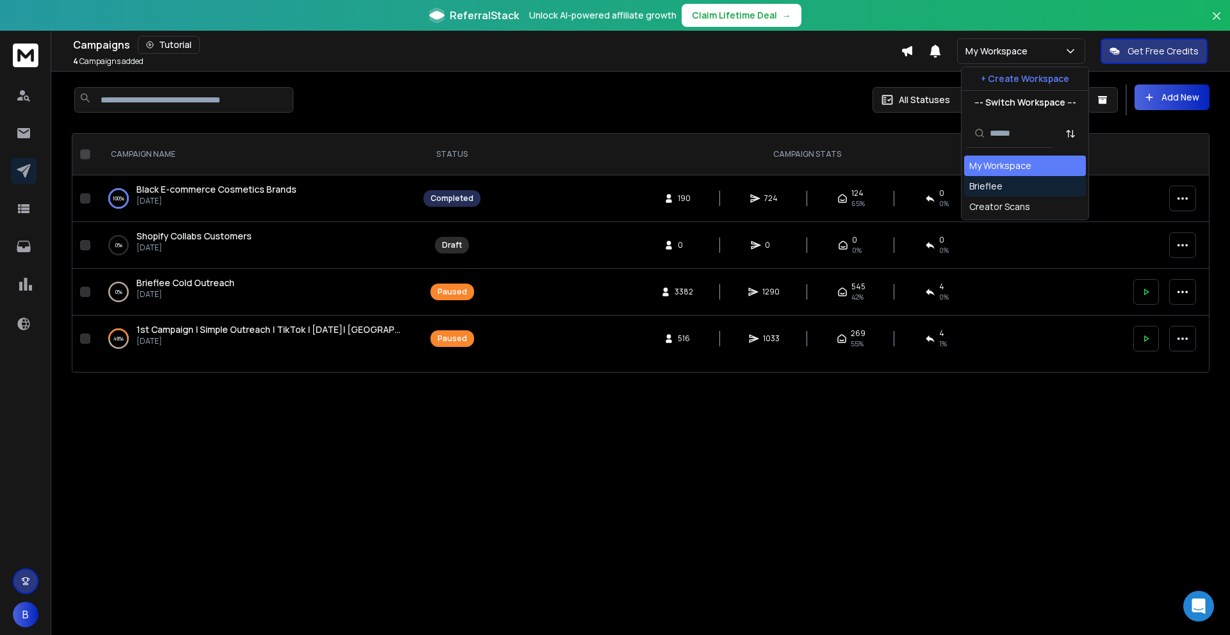
click at [985, 178] on div "Brieflee" at bounding box center [1025, 186] width 122 height 20
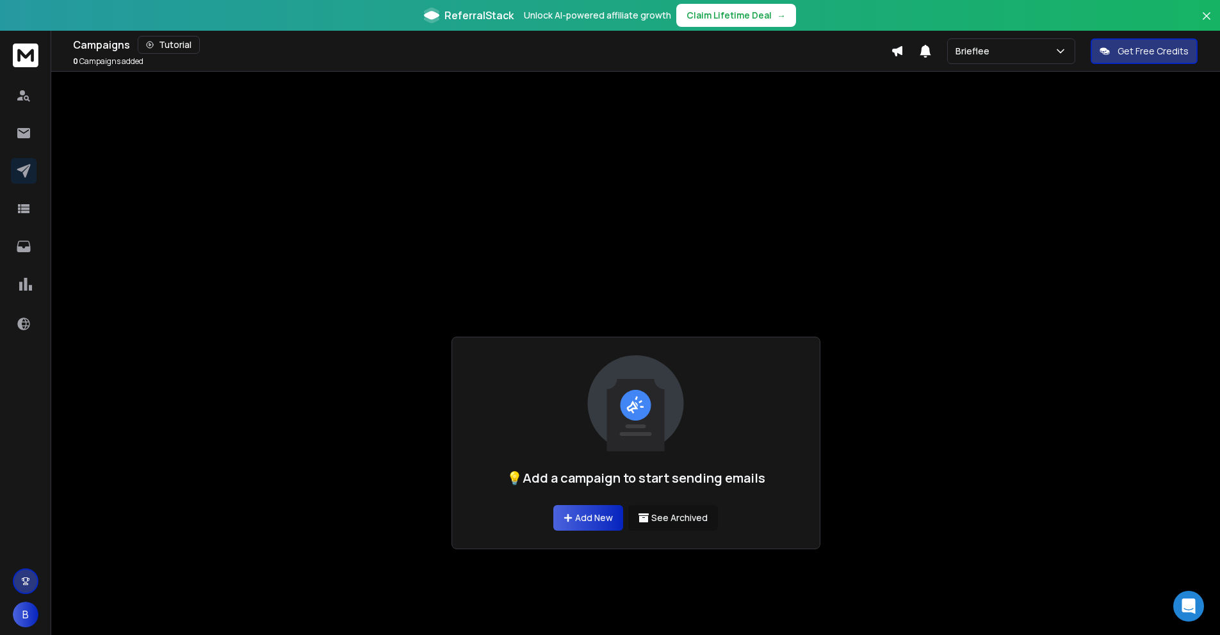
click at [594, 514] on link "Add New" at bounding box center [588, 518] width 70 height 26
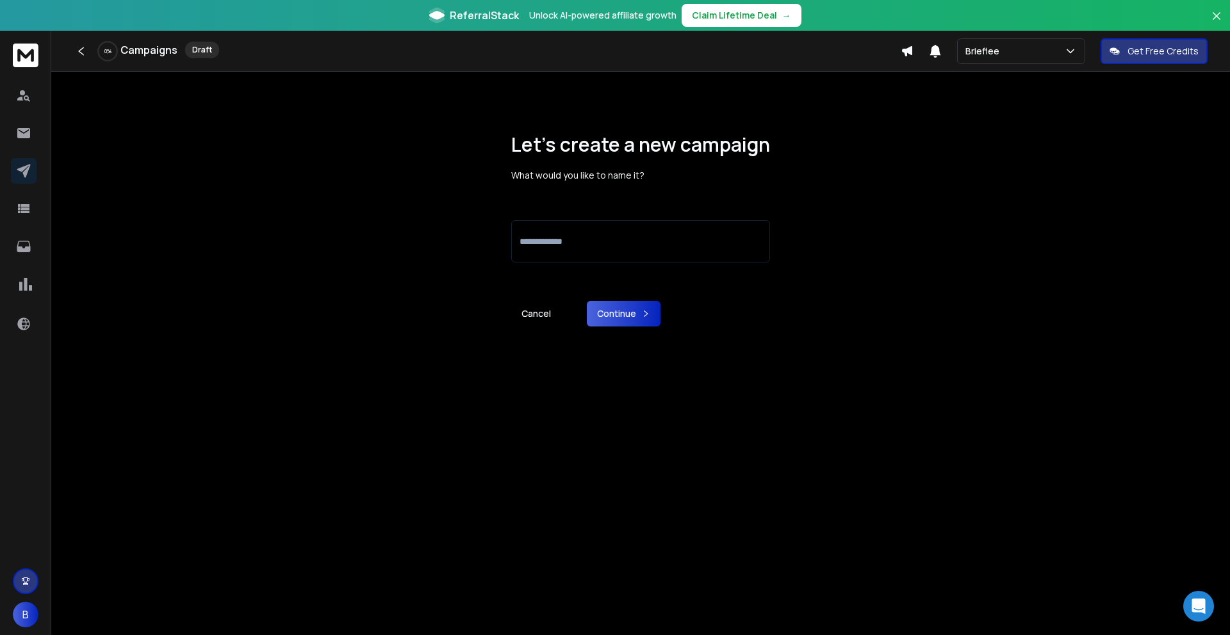
click at [587, 250] on input at bounding box center [640, 241] width 259 height 42
